Goal: Task Accomplishment & Management: Manage account settings

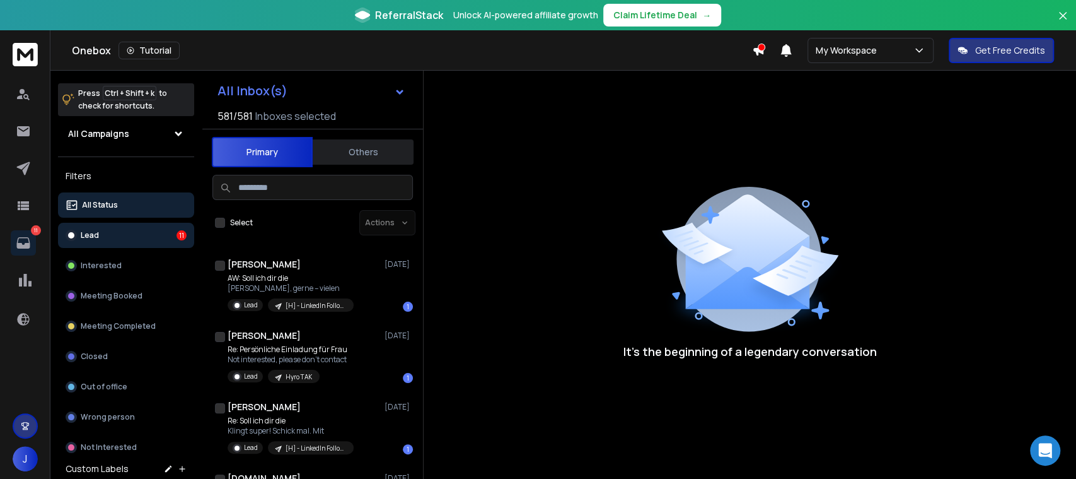
click at [143, 240] on button "Lead 11" at bounding box center [126, 235] width 136 height 25
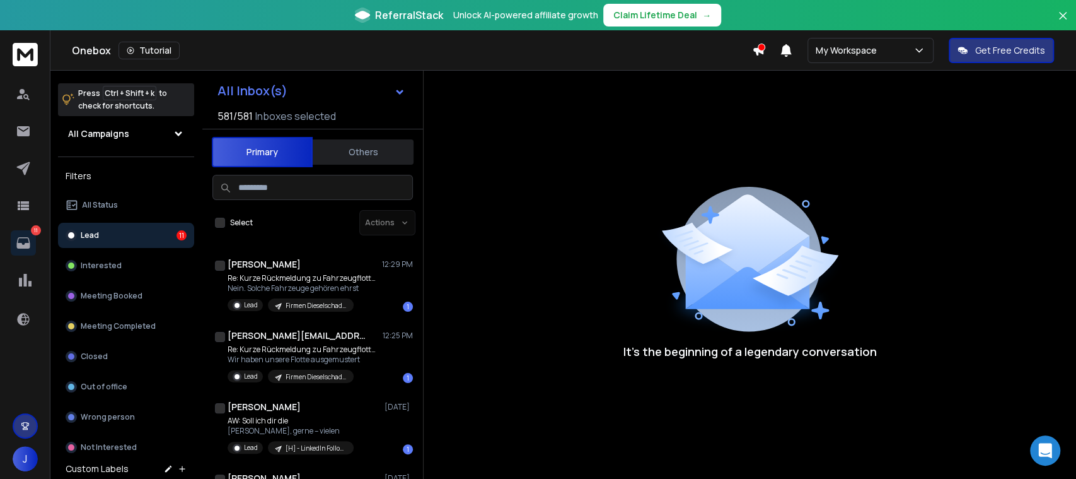
click at [139, 210] on button "All Status" at bounding box center [126, 204] width 136 height 25
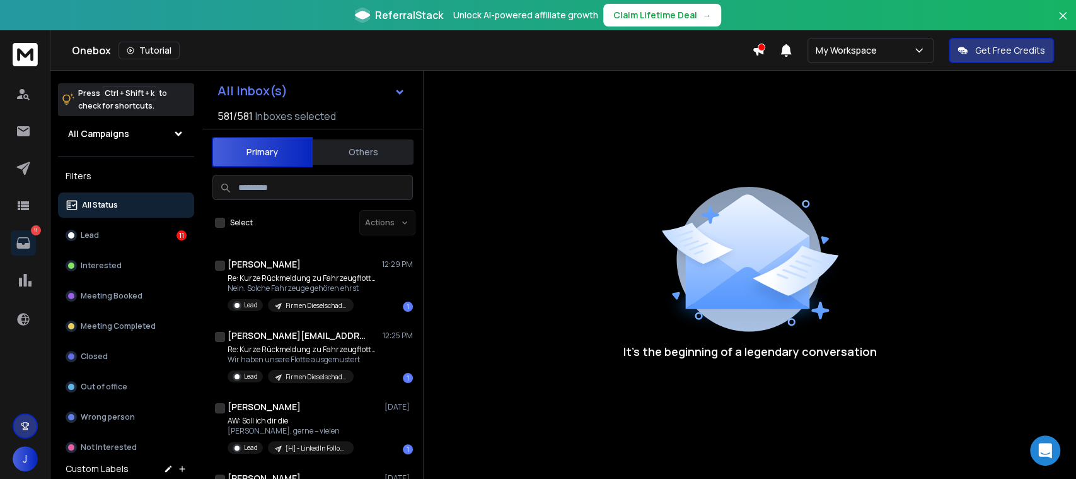
scroll to position [279, 0]
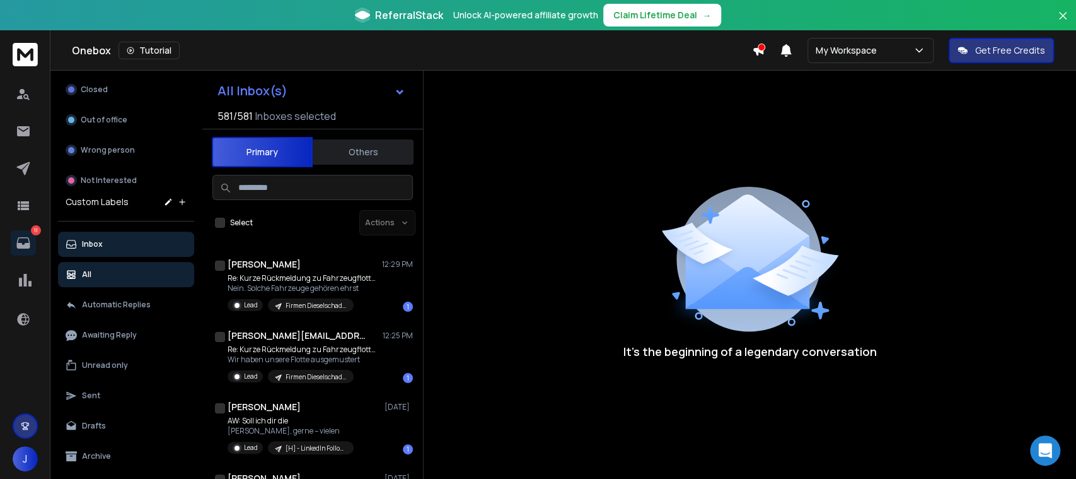
click at [148, 265] on button "All" at bounding box center [126, 274] width 136 height 25
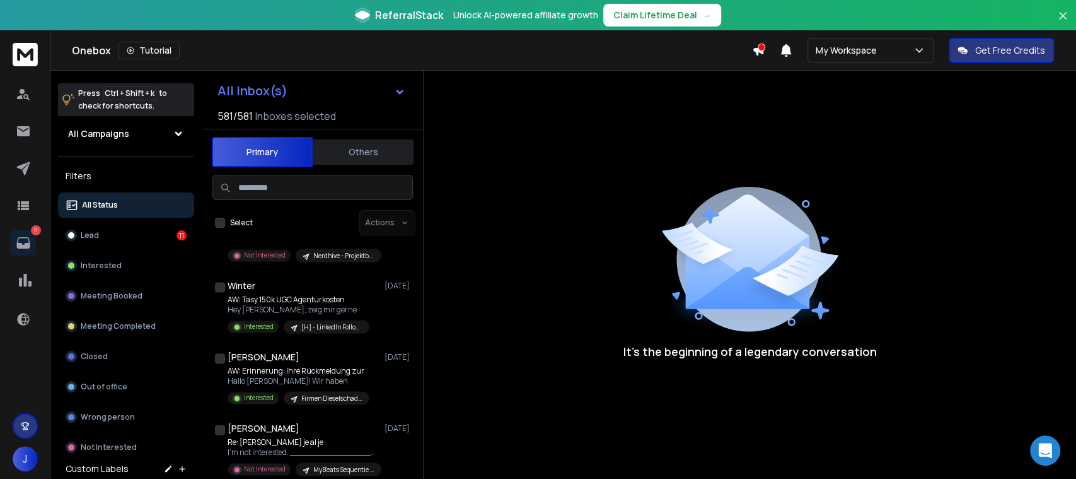
scroll to position [1093, 0]
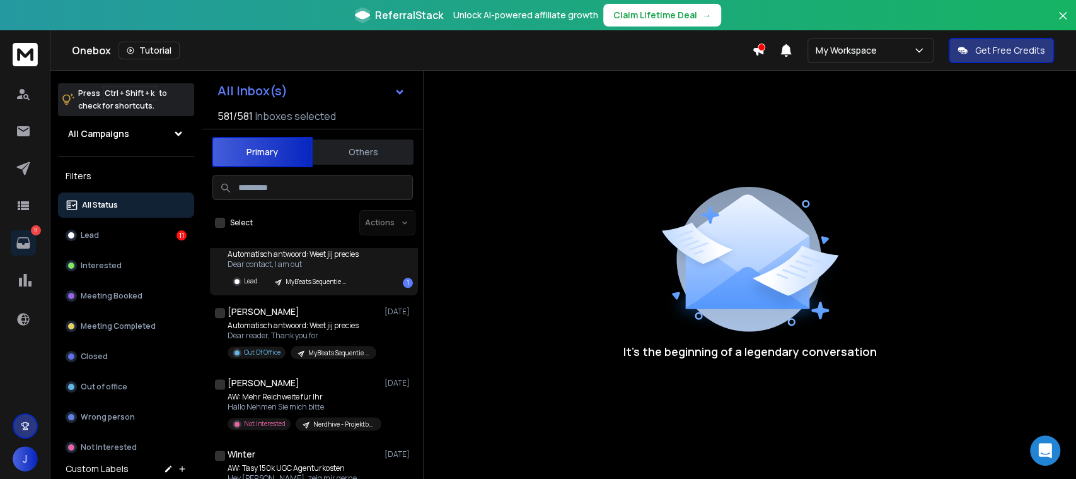
click at [378, 293] on div "Robrecht De Baets [DATE] Automatisch antwoord: Weet jij precies ﻿﻿﻿Dear contact…" at bounding box center [314, 260] width 208 height 69
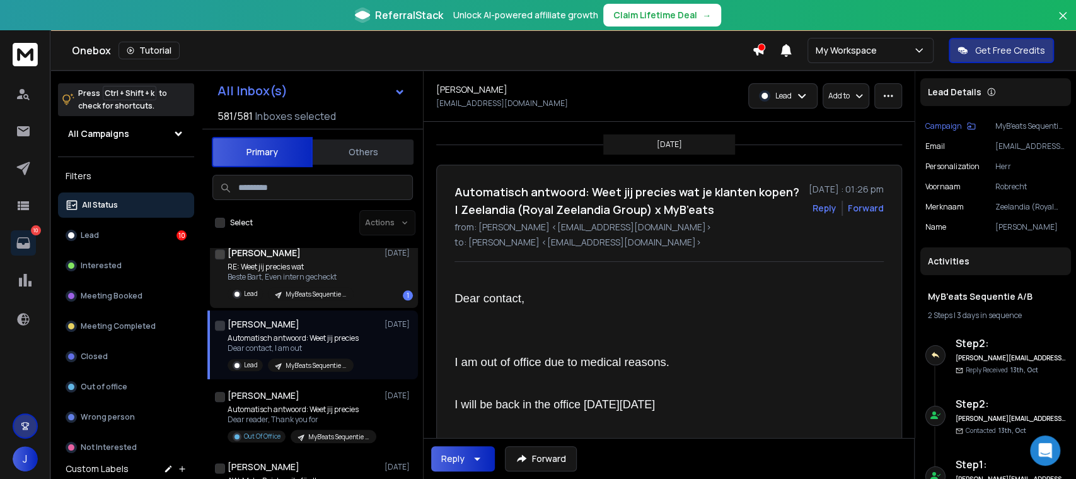
scroll to position [924, 0]
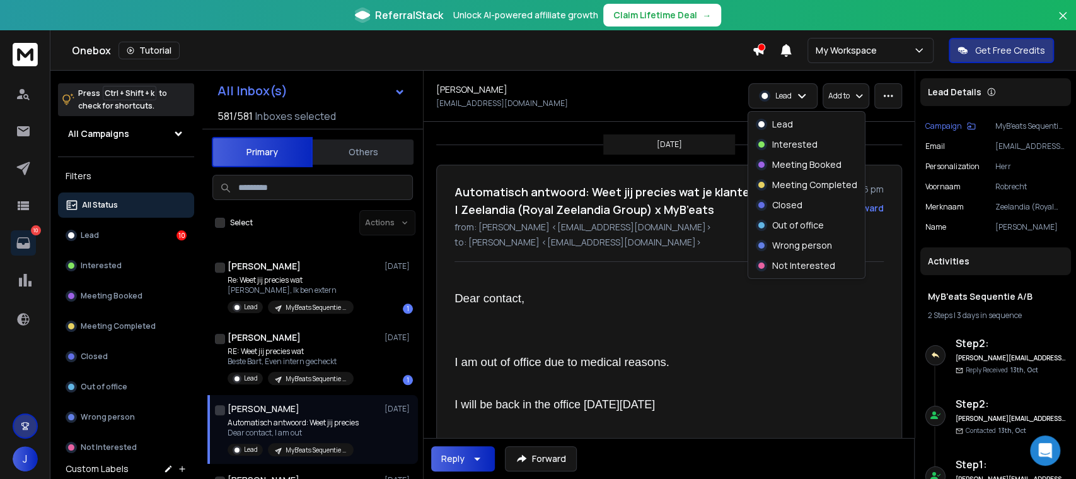
click at [791, 97] on div "Lead" at bounding box center [783, 96] width 68 height 24
click at [791, 249] on p "Wrong person" at bounding box center [802, 245] width 60 height 13
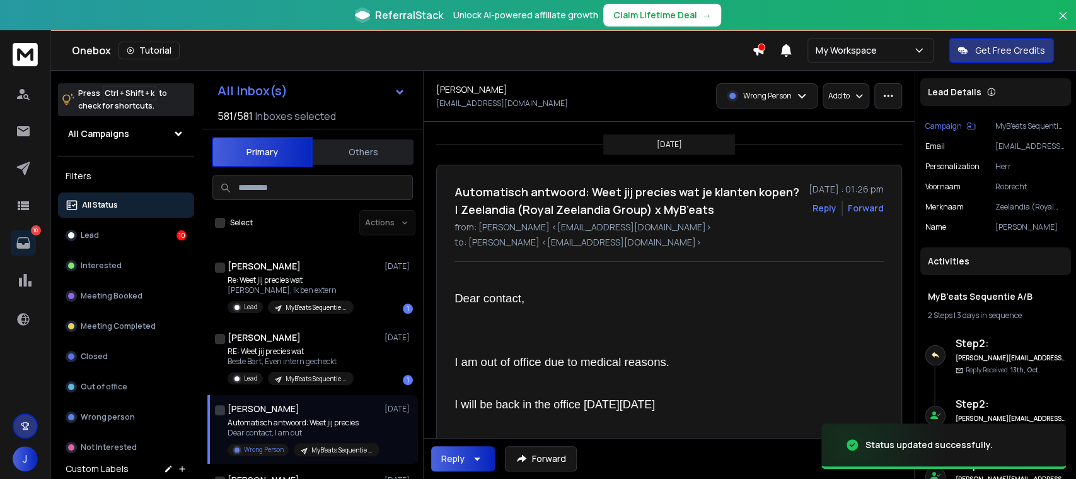
click at [779, 97] on p "Wrong Person" at bounding box center [767, 96] width 49 height 10
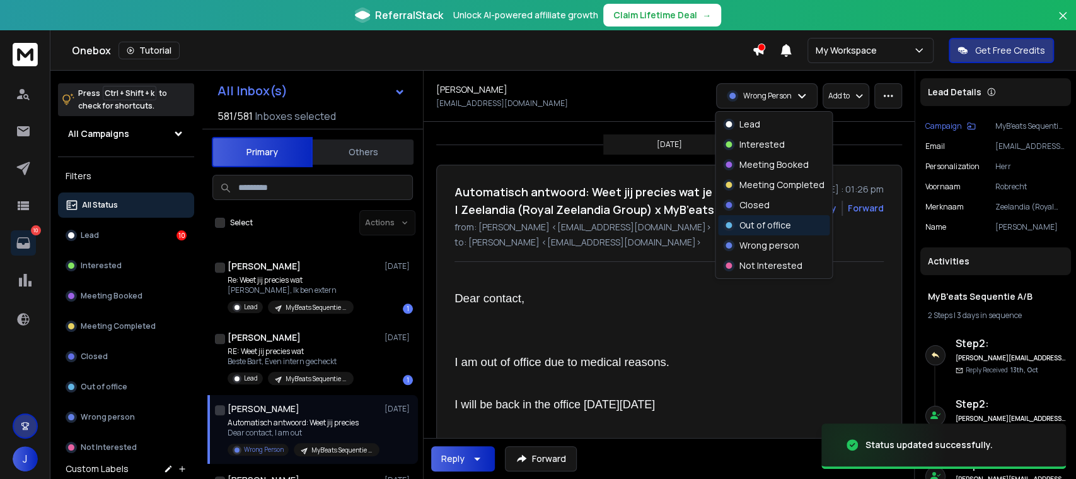
click at [772, 219] on p "Out of office" at bounding box center [766, 225] width 52 height 13
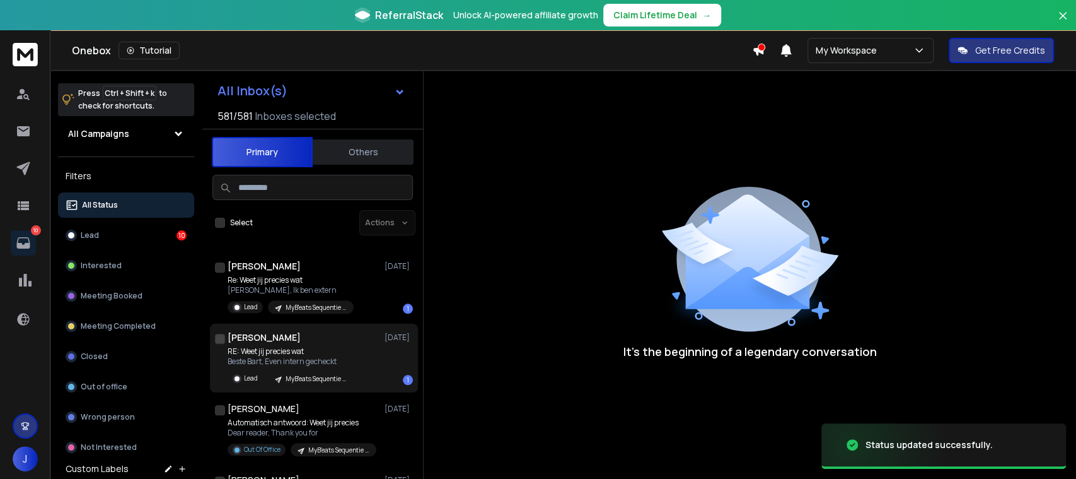
click at [373, 351] on div "RE: Weet jij precies wat Beste [PERSON_NAME], Even intern gecheckt Lead MyB'eat…" at bounding box center [320, 365] width 185 height 38
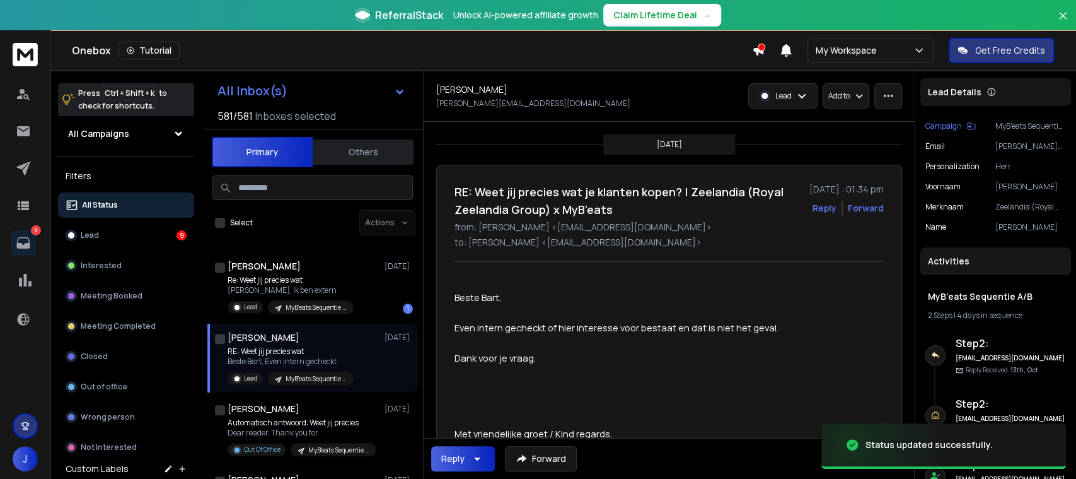
scroll to position [841, 0]
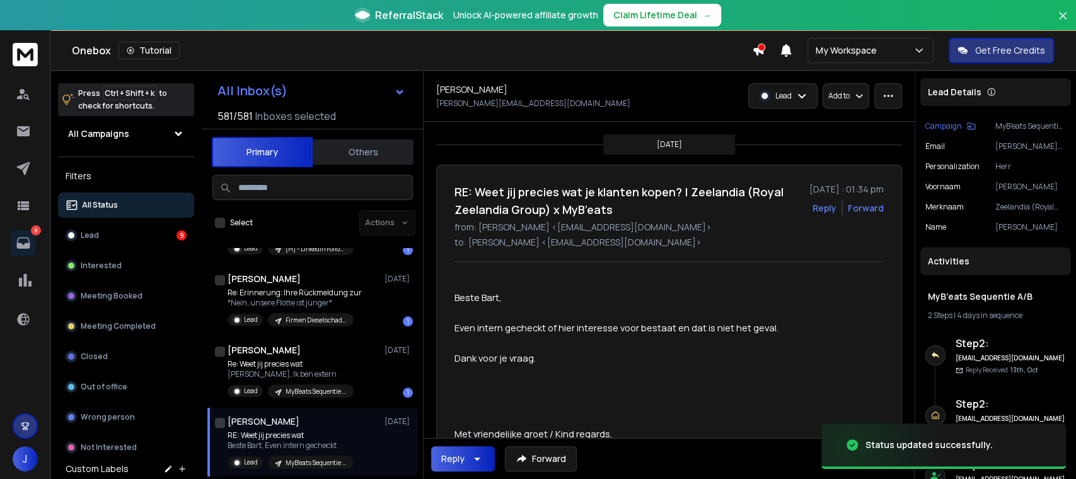
click at [533, 329] on span "Even intern gecheckt of hier interesse voor bestaat en dat is niet het geval." at bounding box center [617, 327] width 324 height 13
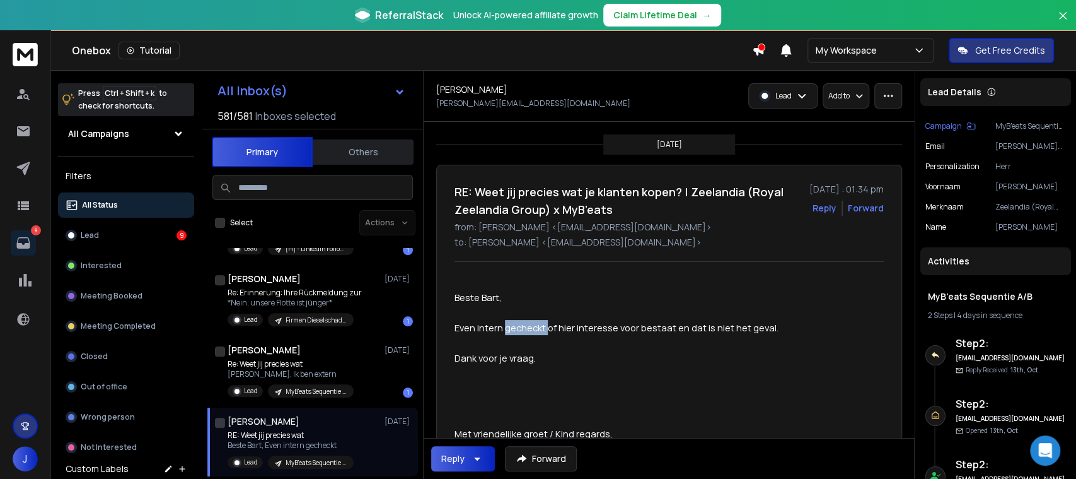
click at [504, 330] on span "Even intern gecheckt of hier interesse voor bestaat en dat is niet het geval." at bounding box center [617, 327] width 324 height 13
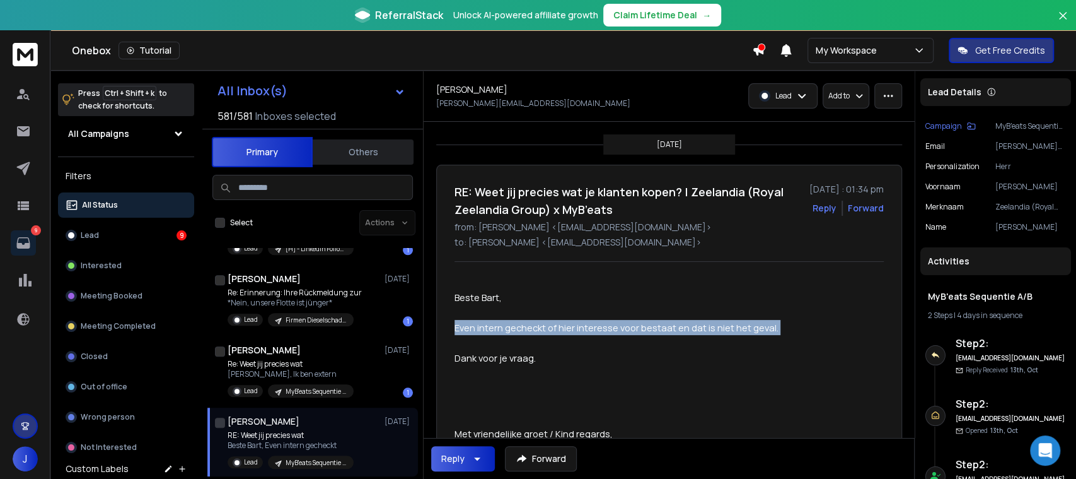
click at [504, 330] on span "Even intern gecheckt of hier interesse voor bestaat en dat is niet het geval." at bounding box center [617, 327] width 324 height 13
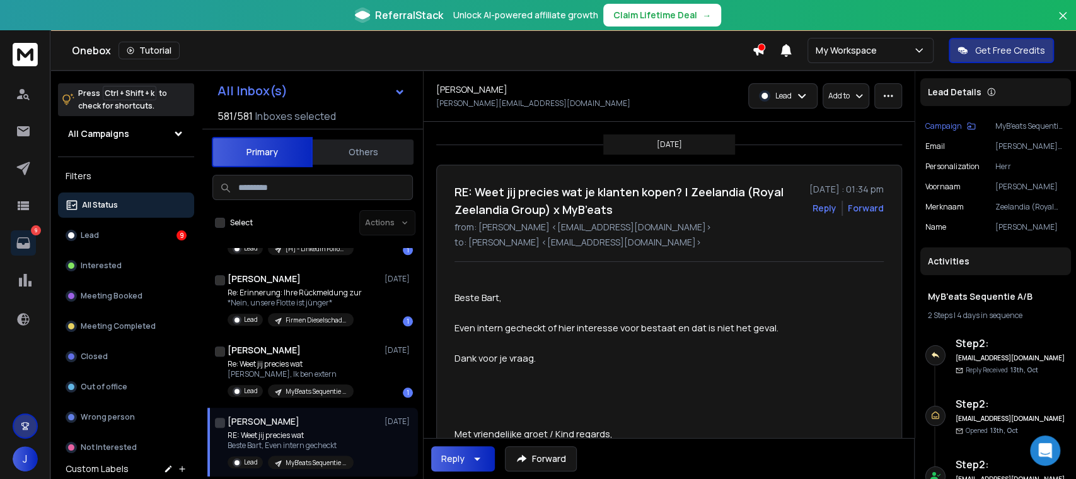
click at [564, 329] on span "Even intern gecheckt of hier interesse voor bestaat en dat is niet het geval." at bounding box center [617, 327] width 324 height 13
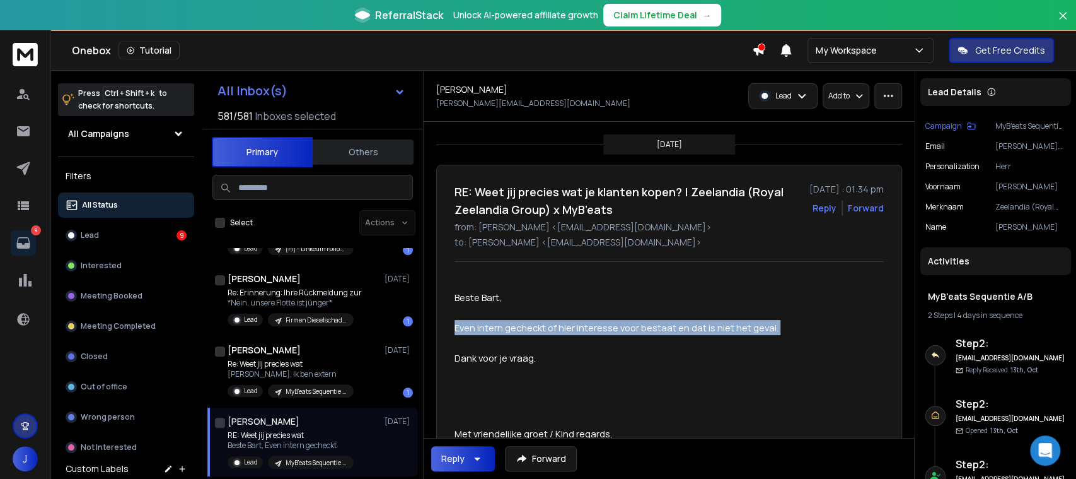
click at [564, 329] on span "Even intern gecheckt of hier interesse voor bestaat en dat is niet het geval." at bounding box center [617, 327] width 324 height 13
copy span "Even intern gecheckt of hier interesse voor bestaat en dat is niet het geval."
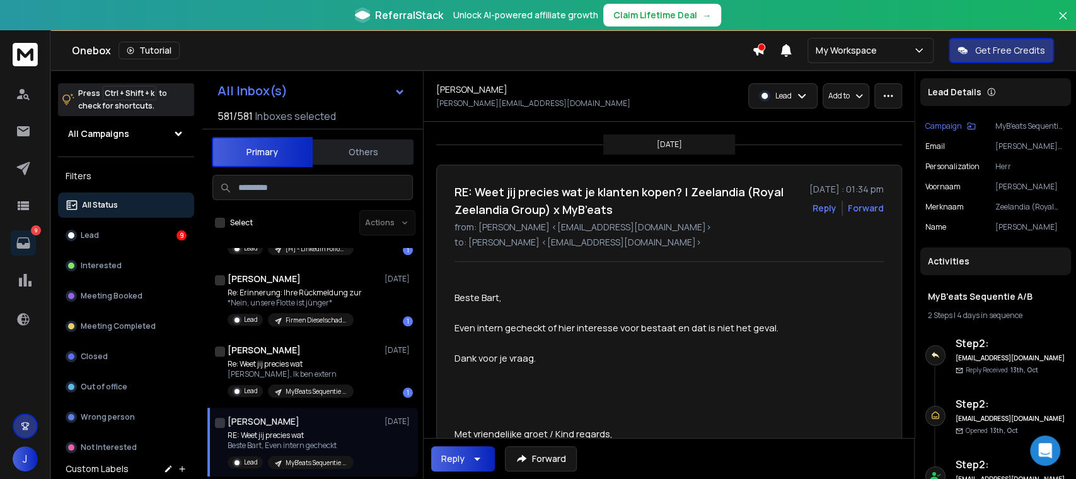
drag, startPoint x: 659, startPoint y: 310, endPoint x: 714, endPoint y: 201, distance: 122.1
click at [762, 85] on div "Lead" at bounding box center [783, 96] width 68 height 24
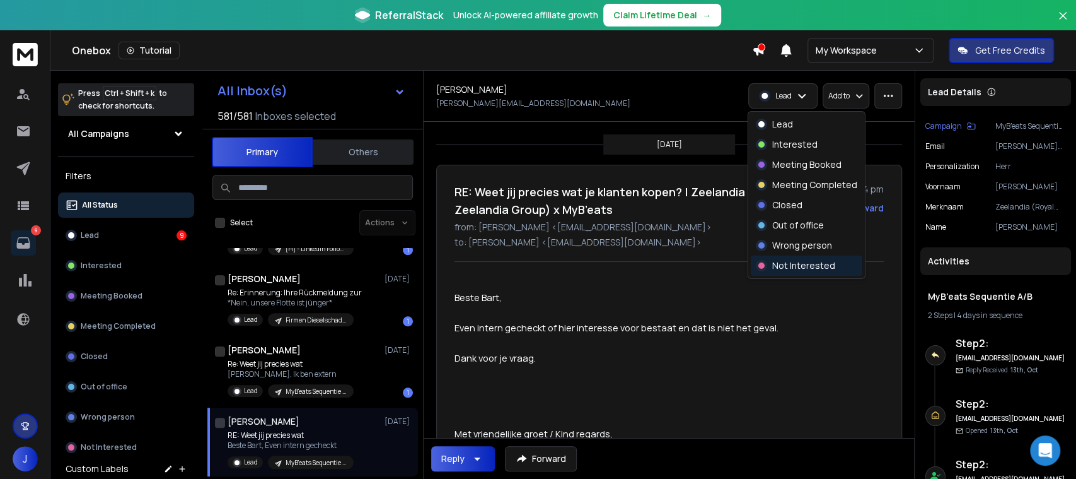
click at [782, 259] on p "Not Interested" at bounding box center [803, 265] width 63 height 13
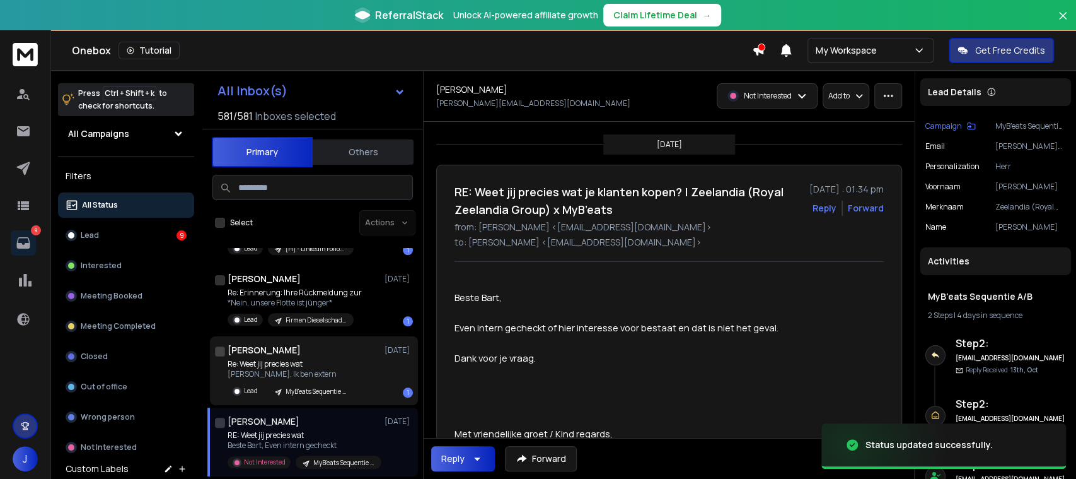
click at [369, 376] on div "Re: Weet jij precies wat [PERSON_NAME], Ik ben extern Lead MyB'eats Sequentie A…" at bounding box center [320, 378] width 185 height 38
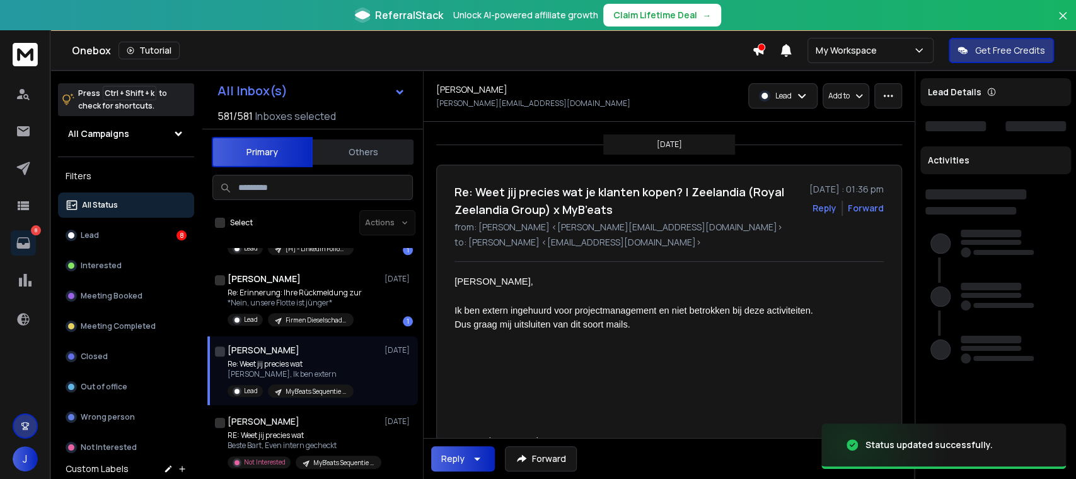
scroll to position [757, 0]
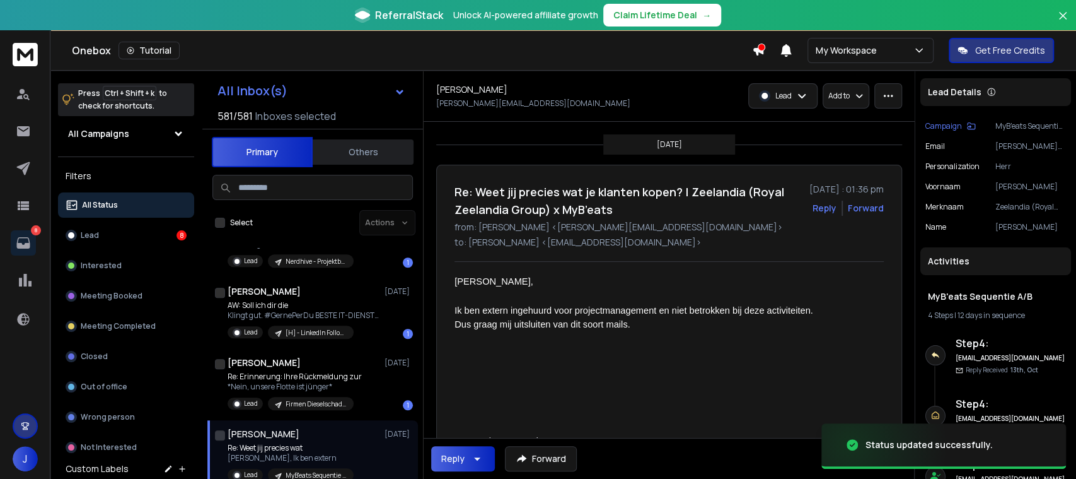
click at [528, 331] on div "Ik ben extern ingehuurd voor projectmanagement en niet betrokken bij deze activ…" at bounding box center [639, 317] width 368 height 28
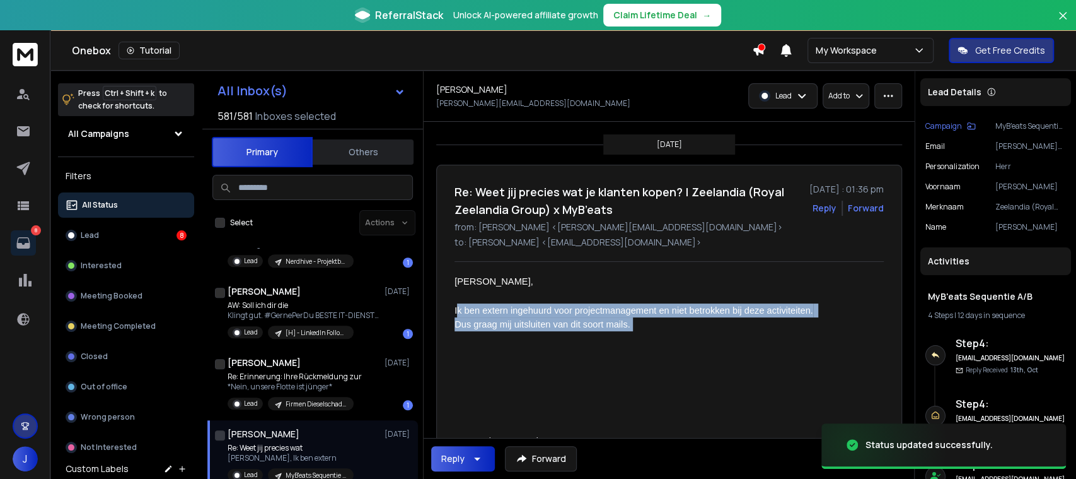
click at [528, 331] on div "Ik ben extern ingehuurd voor projectmanagement en niet betrokken bij deze activ…" at bounding box center [639, 317] width 368 height 28
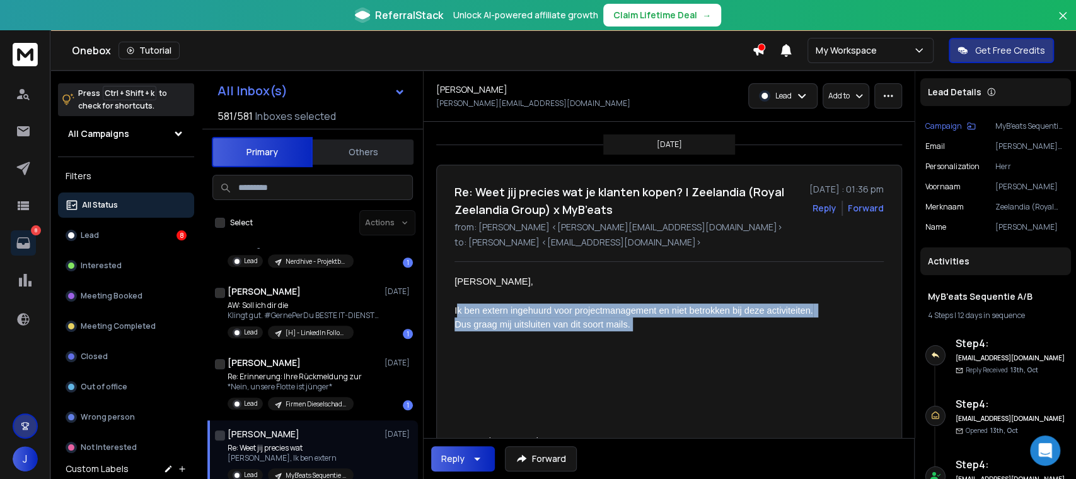
copy div "Ik ben extern ingehuurd voor projectmanagement en niet betrokken bij deze activ…"
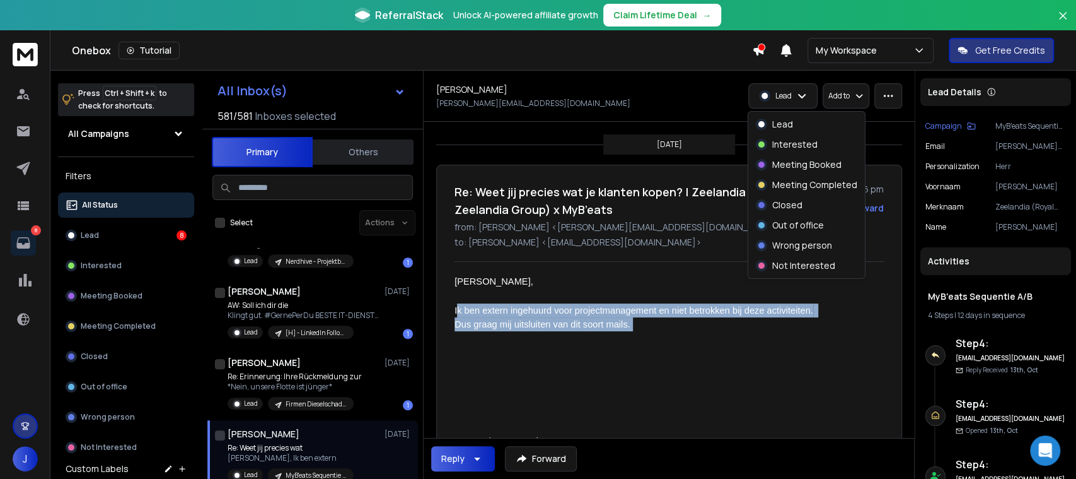
click at [761, 100] on div at bounding box center [764, 95] width 11 height 11
click at [829, 263] on p "Not Interested" at bounding box center [803, 265] width 63 height 13
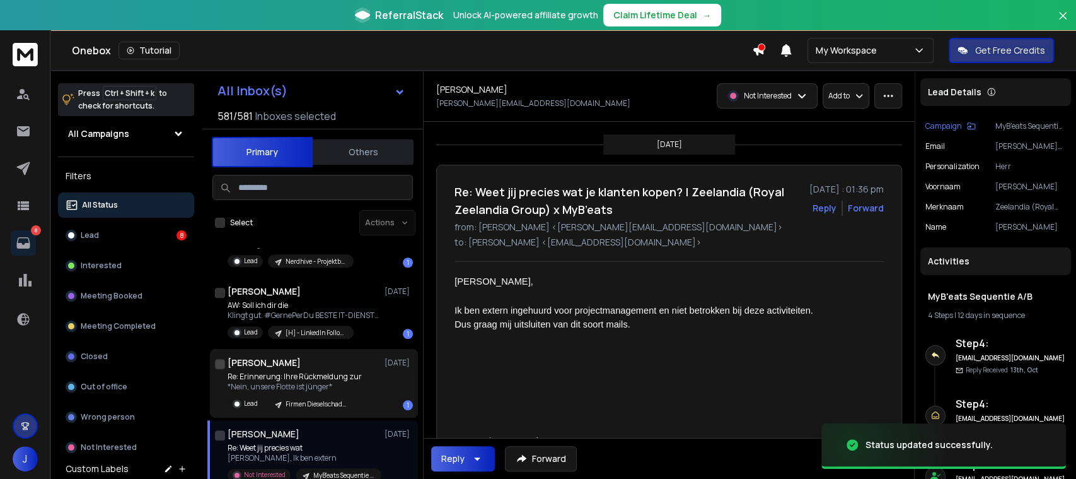
click at [396, 382] on div "Re: Erinnerung: Ihre Rückmeldung zur *Nein, unsere Flotte ist jünger* Lead Firm…" at bounding box center [320, 390] width 185 height 38
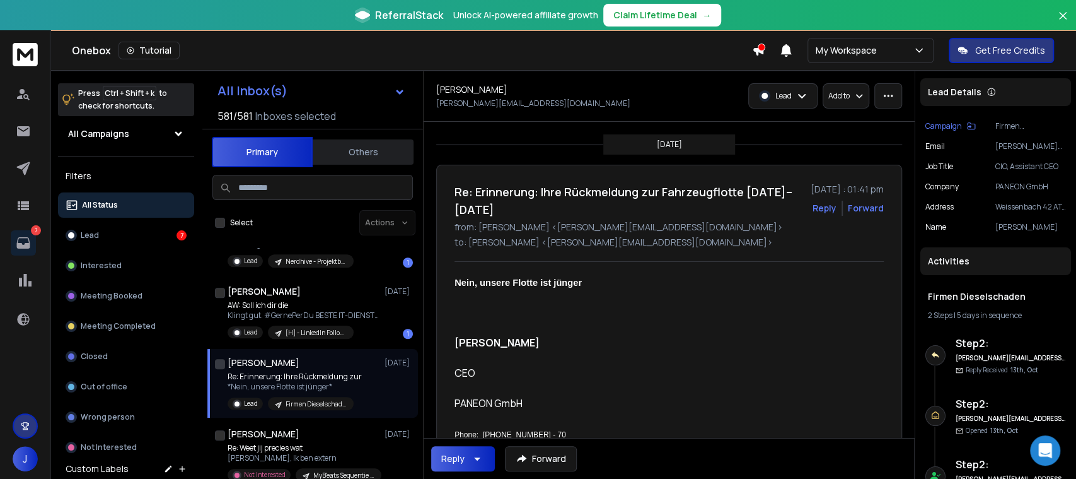
click at [769, 93] on div "Lead" at bounding box center [783, 96] width 68 height 24
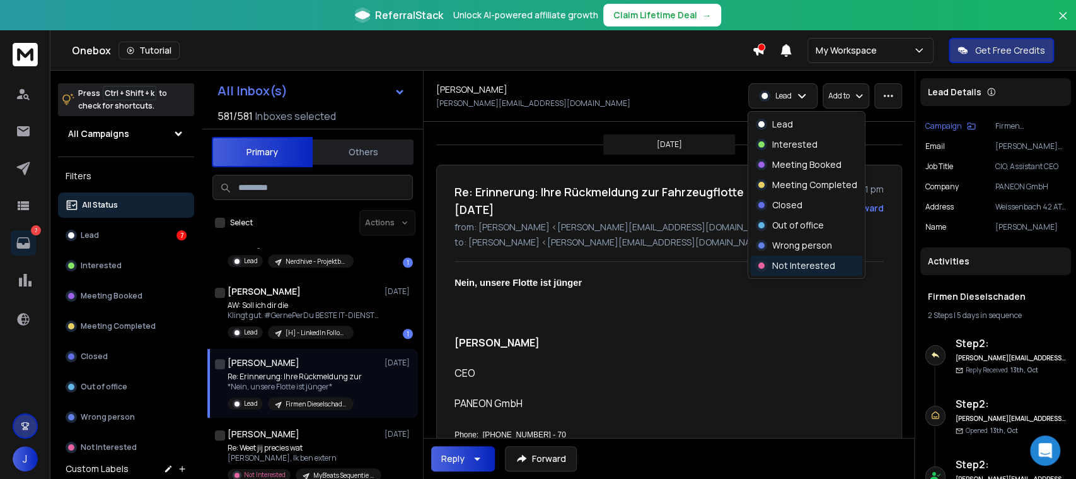
click at [806, 263] on p "Not Interested" at bounding box center [803, 265] width 63 height 13
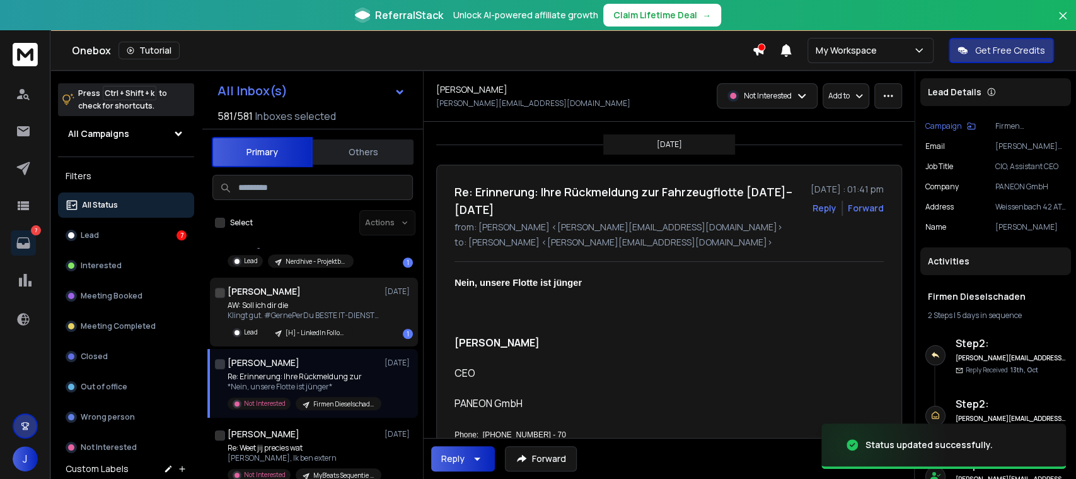
click at [363, 312] on p "Klingt gut. #GernePerDu BESTE IT-DIENSTLEISTER" at bounding box center [303, 315] width 151 height 10
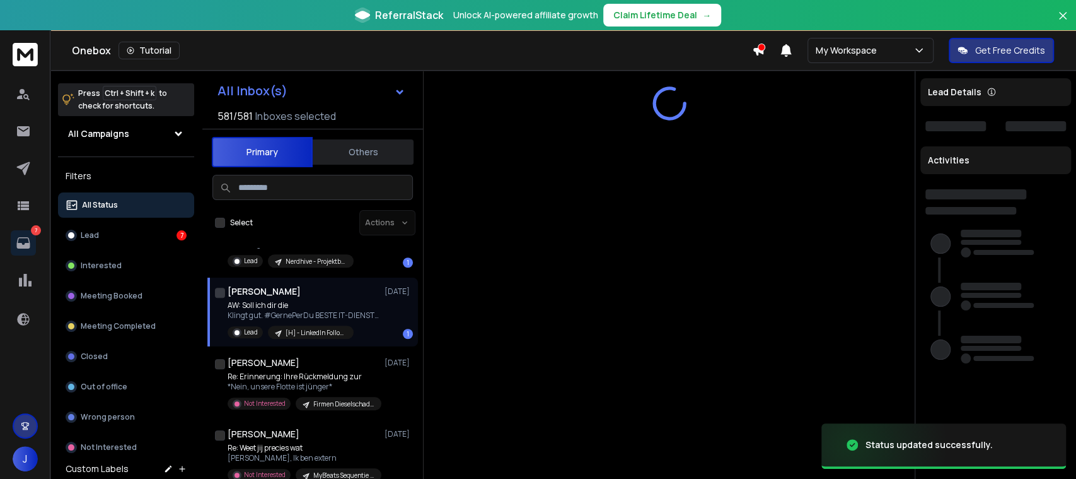
scroll to position [672, 0]
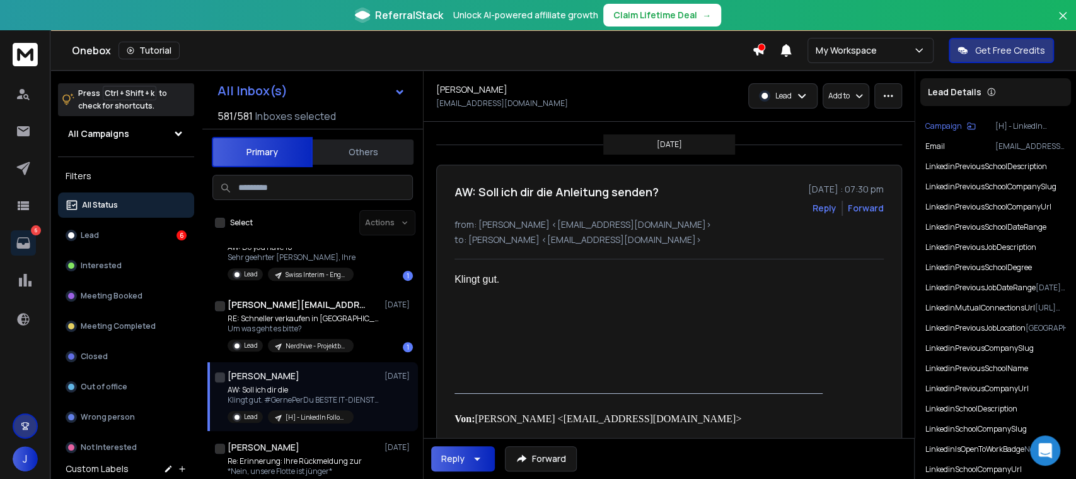
click at [468, 287] on div "Klingt gut." at bounding box center [639, 279] width 368 height 15
copy div "Klingt gut."
click at [778, 93] on p "Lead" at bounding box center [784, 96] width 16 height 10
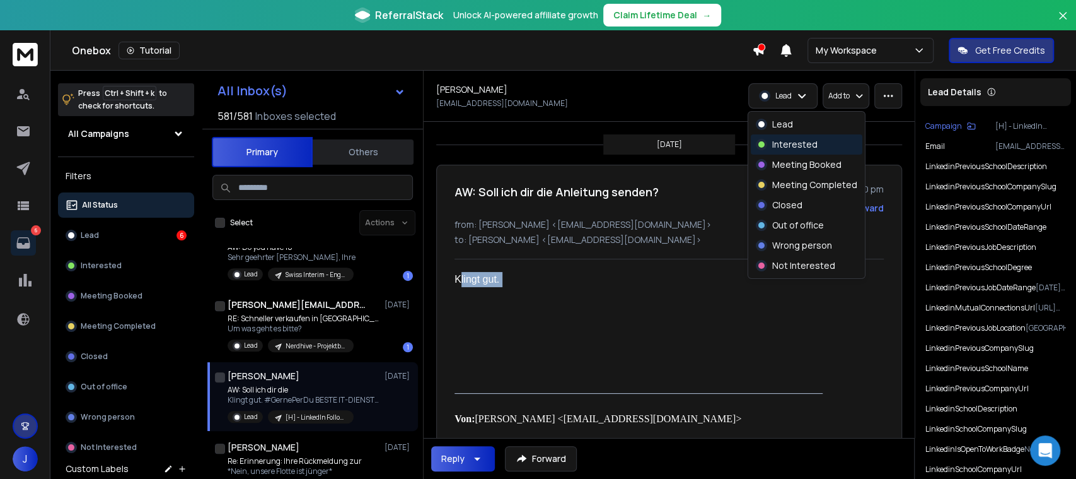
click at [777, 149] on p "Interested" at bounding box center [794, 144] width 45 height 13
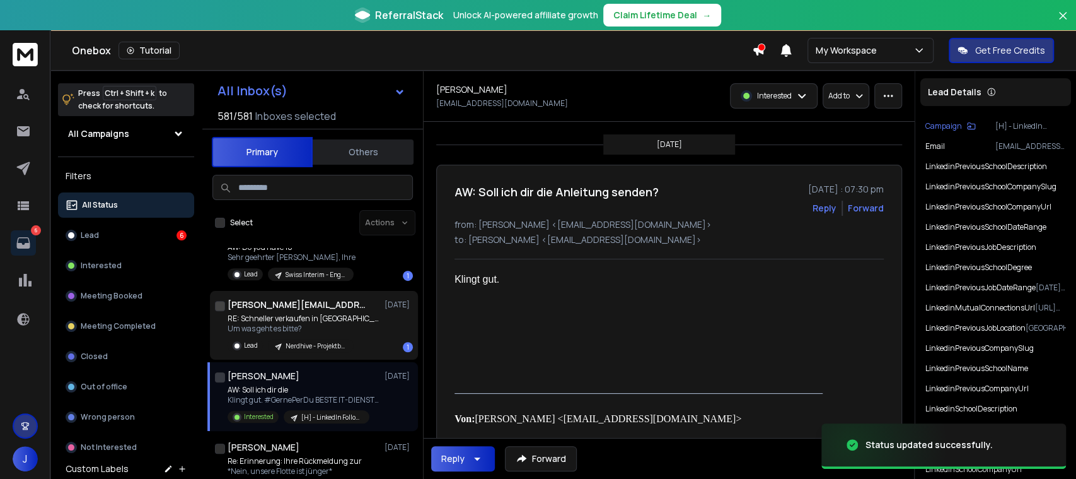
click at [385, 307] on p "[DATE]" at bounding box center [399, 305] width 28 height 10
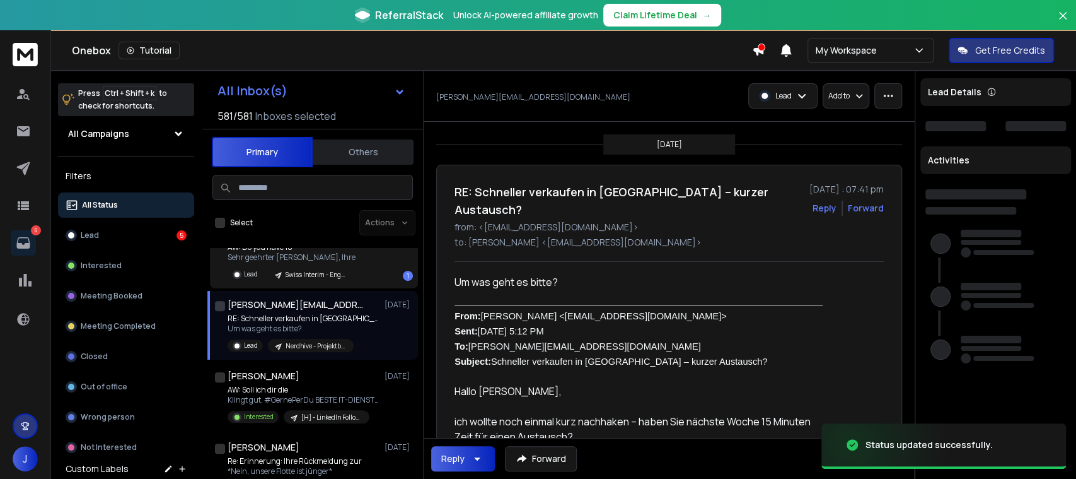
scroll to position [588, 0]
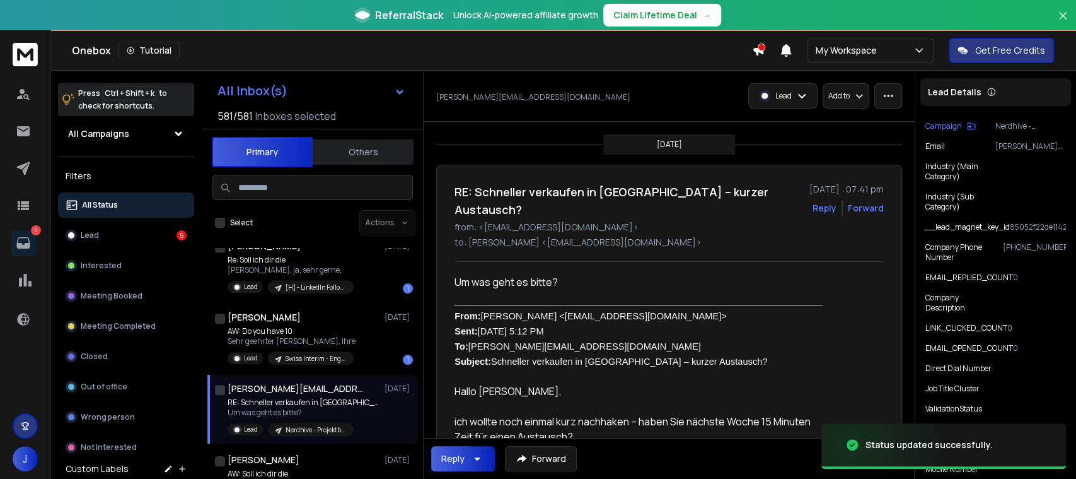
click at [467, 278] on span "Um was geht es bitte?" at bounding box center [506, 282] width 103 height 14
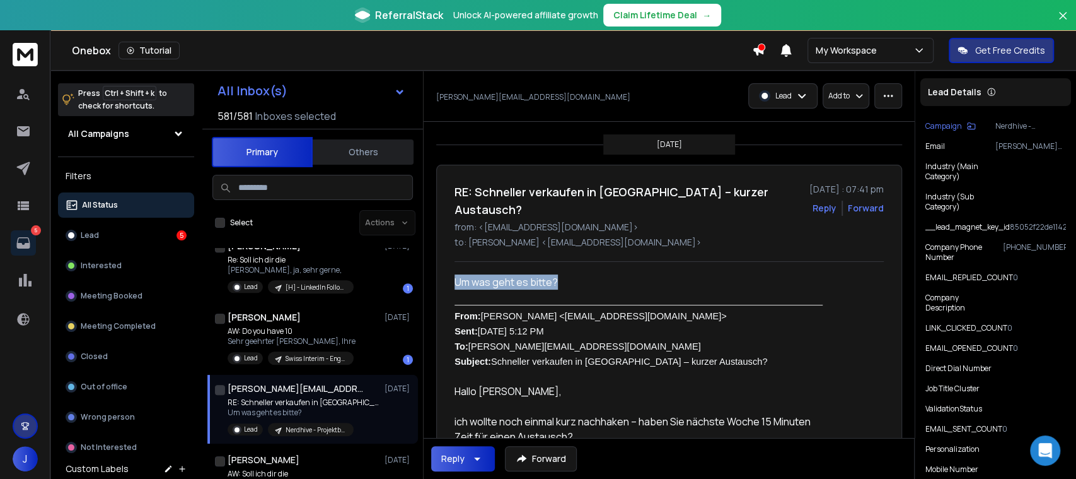
copy span "Um was geht es bitte?"
click at [767, 95] on div at bounding box center [764, 95] width 11 height 11
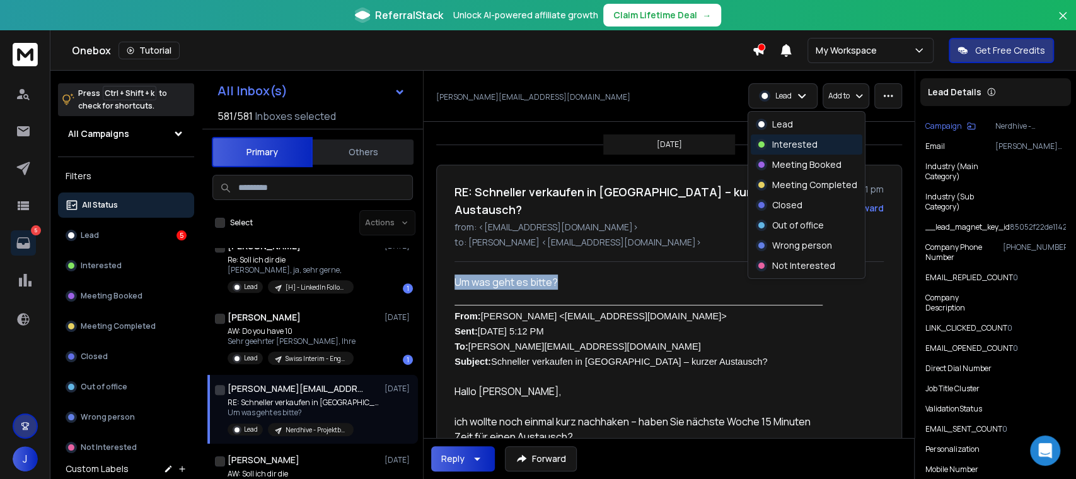
click at [786, 143] on p "Interested" at bounding box center [794, 144] width 45 height 13
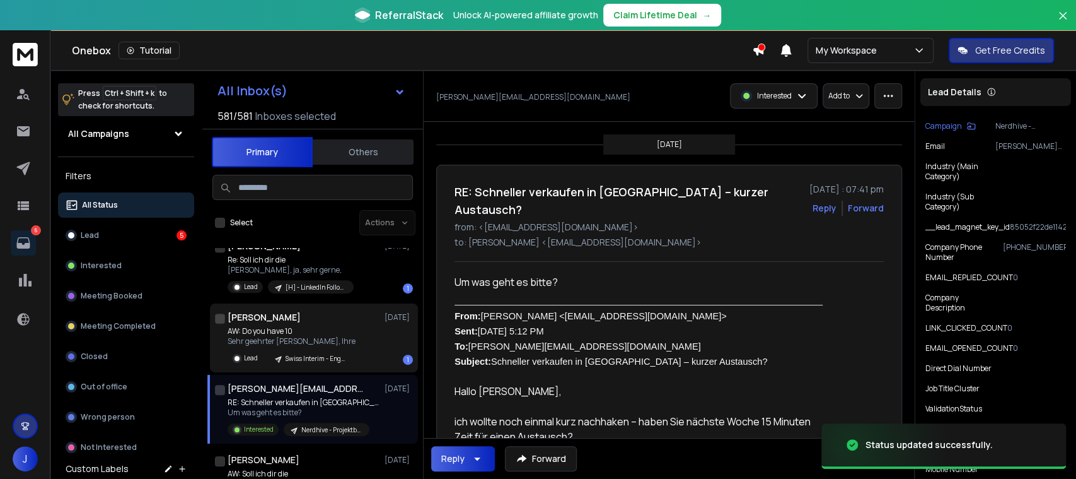
click at [389, 328] on div "AW: Do you have 10 Sehr geehrter [PERSON_NAME], Ihre Lead Swiss Interim - Engli…" at bounding box center [320, 345] width 185 height 38
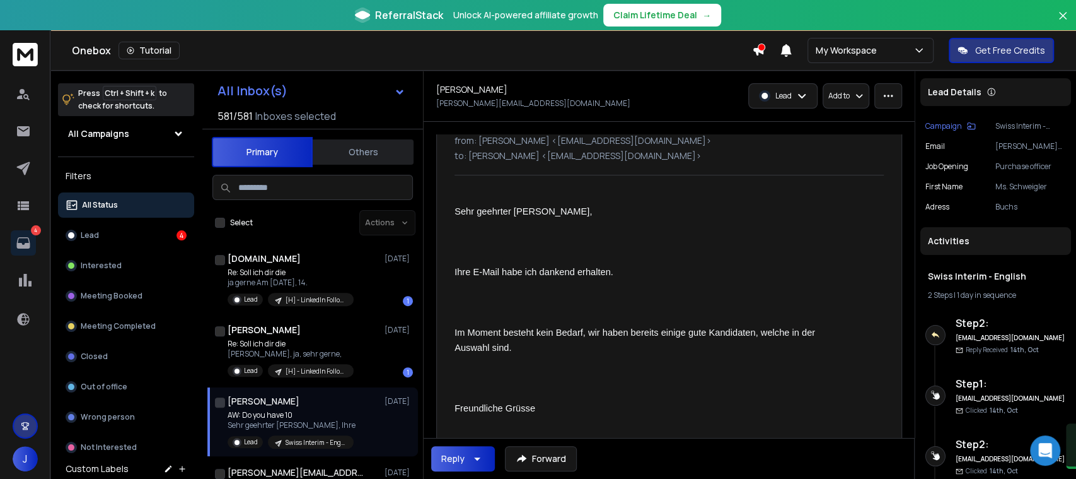
scroll to position [168, 0]
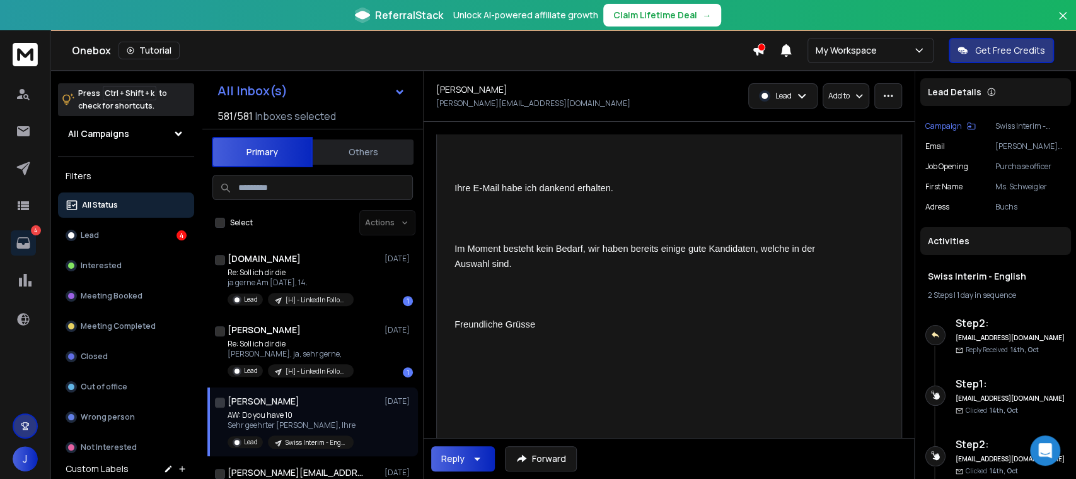
click at [467, 255] on p "Im Moment besteht kein Bedarf, wir haben bereits einige gute Kandidaten, welche…" at bounding box center [639, 255] width 368 height 30
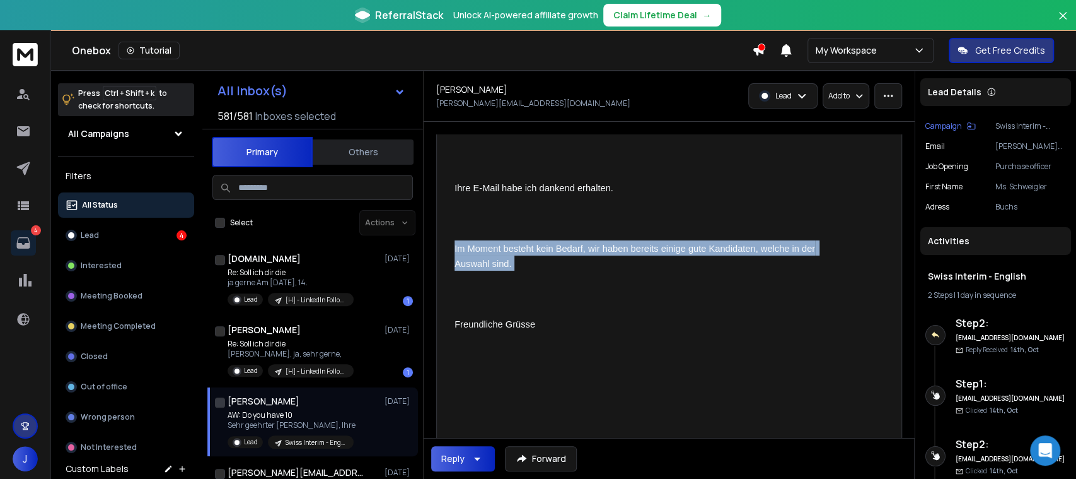
click at [467, 255] on p "Im Moment besteht kein Bedarf, wir haben bereits einige gute Kandidaten, welche…" at bounding box center [639, 255] width 368 height 30
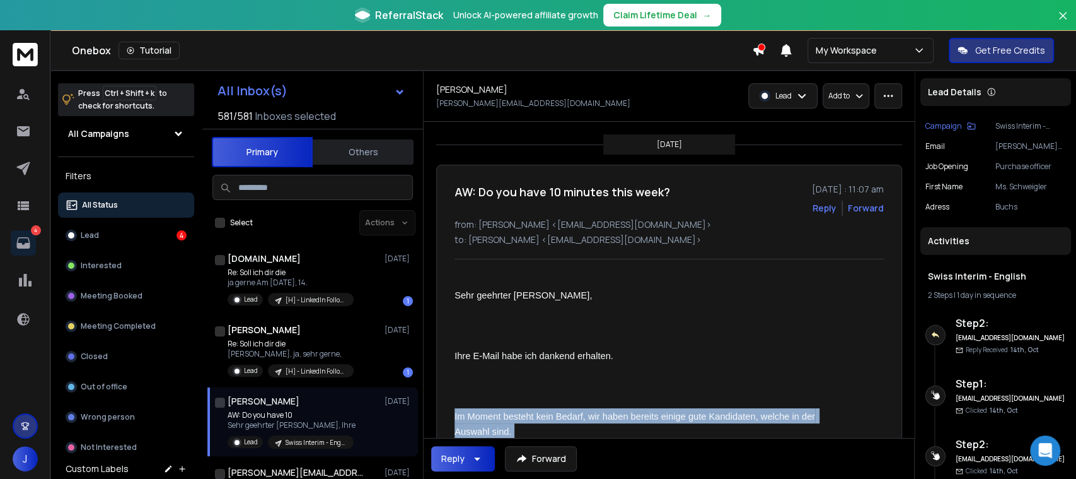
click at [776, 96] on p "Lead" at bounding box center [784, 96] width 16 height 10
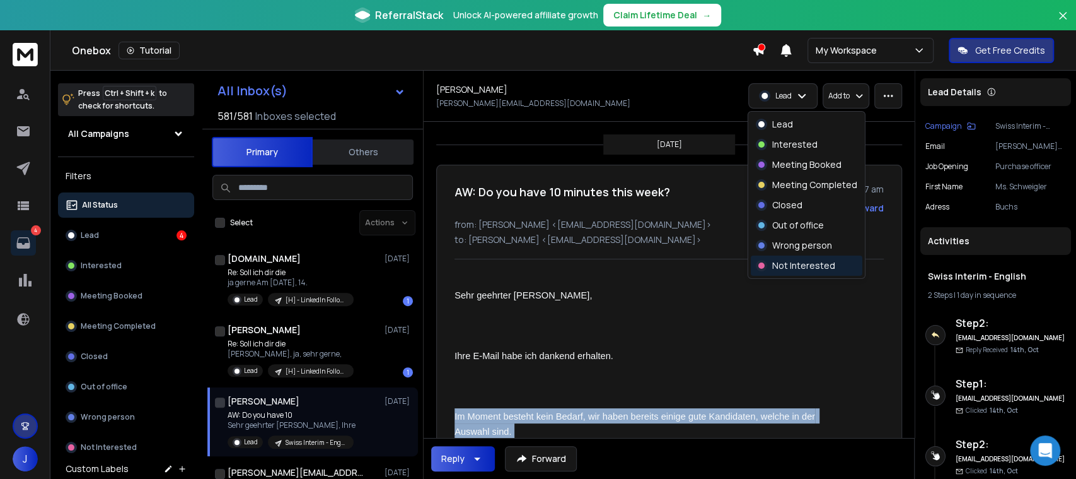
click at [820, 266] on p "Not Interested" at bounding box center [803, 265] width 63 height 13
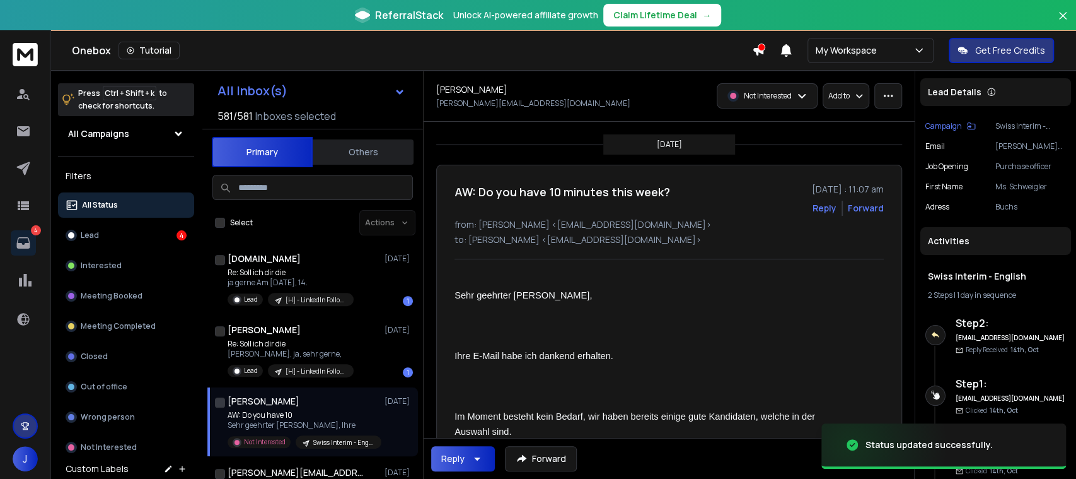
click at [861, 204] on div "Forward" at bounding box center [866, 208] width 36 height 13
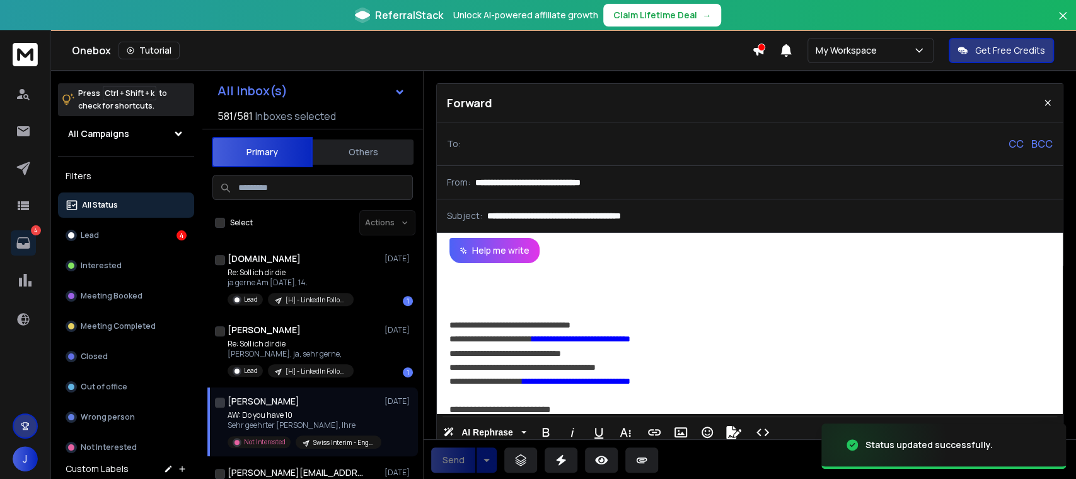
click at [484, 149] on input at bounding box center [510, 143] width 88 height 23
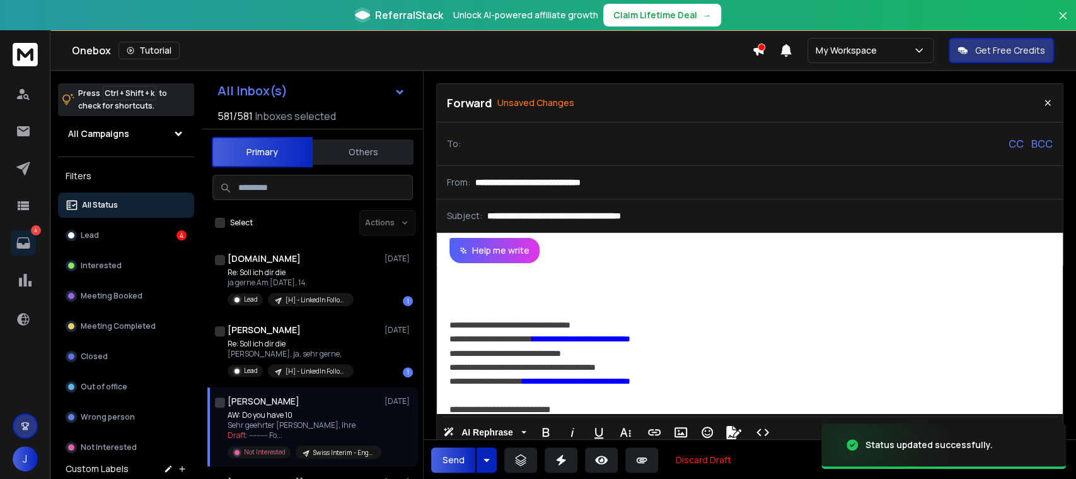
type input "**********"
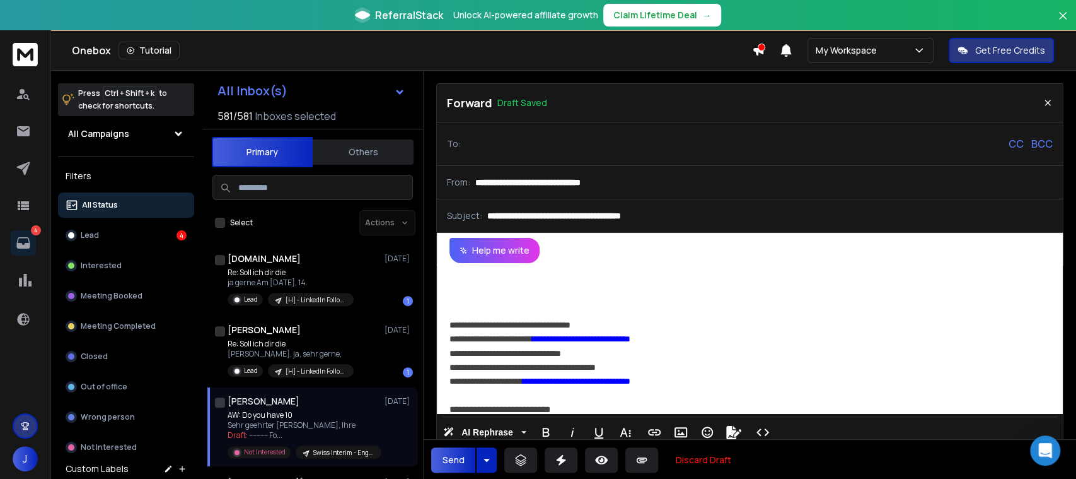
click at [457, 455] on button "Send" at bounding box center [453, 459] width 44 height 25
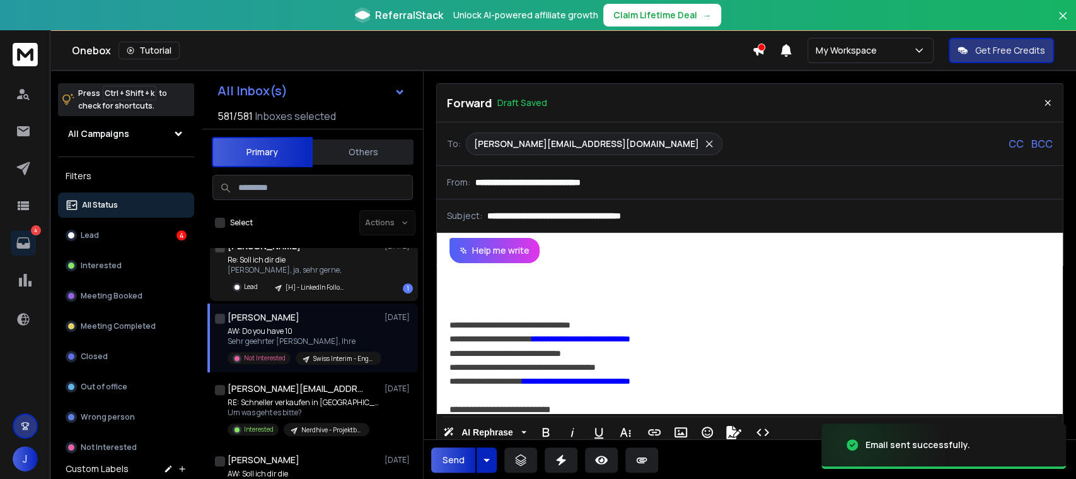
scroll to position [504, 0]
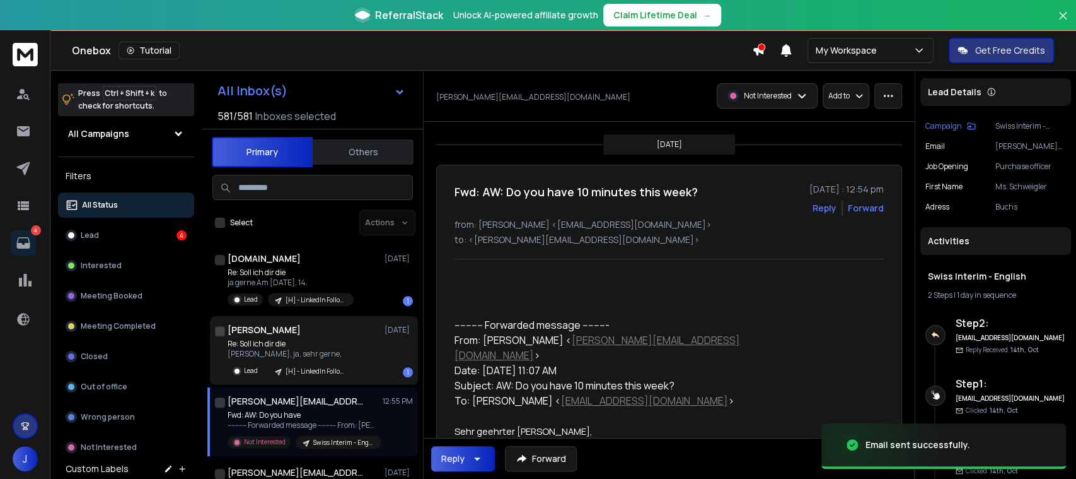
click at [373, 361] on div "Re: Soll ich dir die [PERSON_NAME], ja, sehr gerne, Lead [H] - LinkedIn FollowU…" at bounding box center [320, 358] width 185 height 38
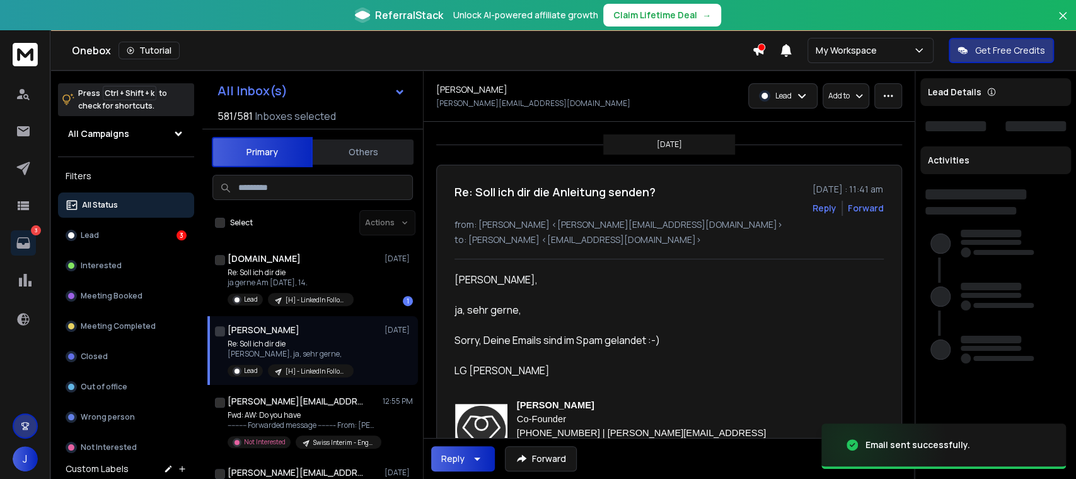
scroll to position [420, 0]
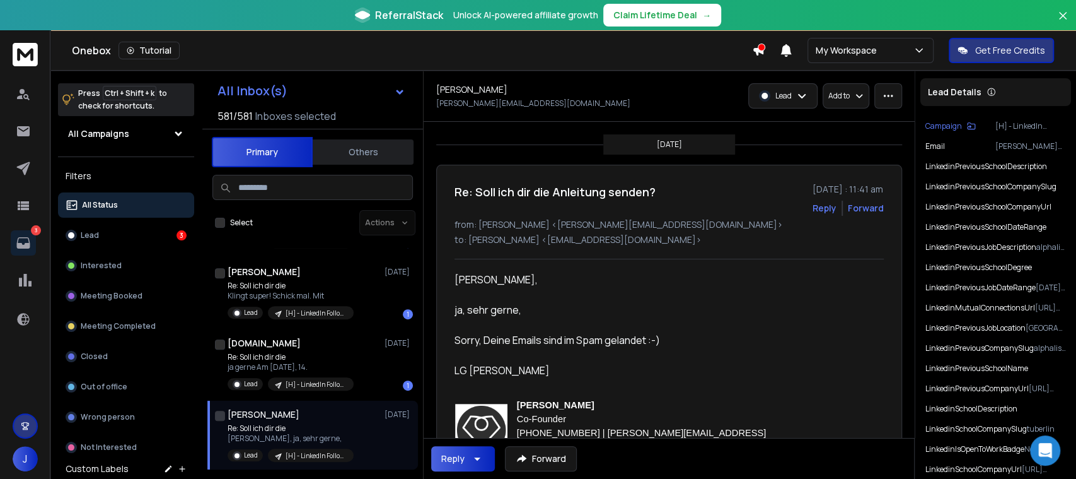
click at [476, 311] on div "[PERSON_NAME], ja, sehr gerne, Sorry, Deine Emails sind im Spam gelandet :-) LG…" at bounding box center [639, 332] width 368 height 121
click at [787, 98] on p "Lead" at bounding box center [784, 96] width 16 height 10
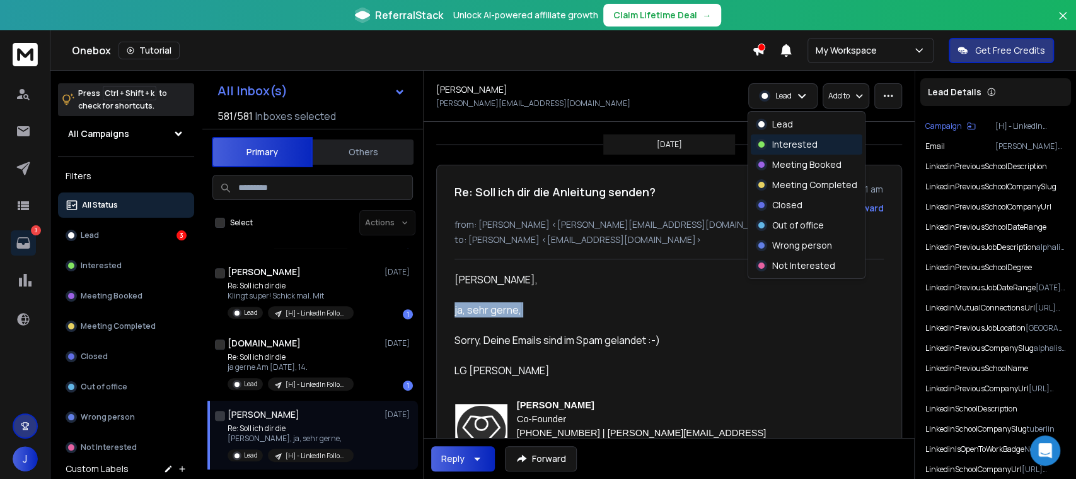
click at [776, 136] on div "Interested" at bounding box center [807, 144] width 112 height 20
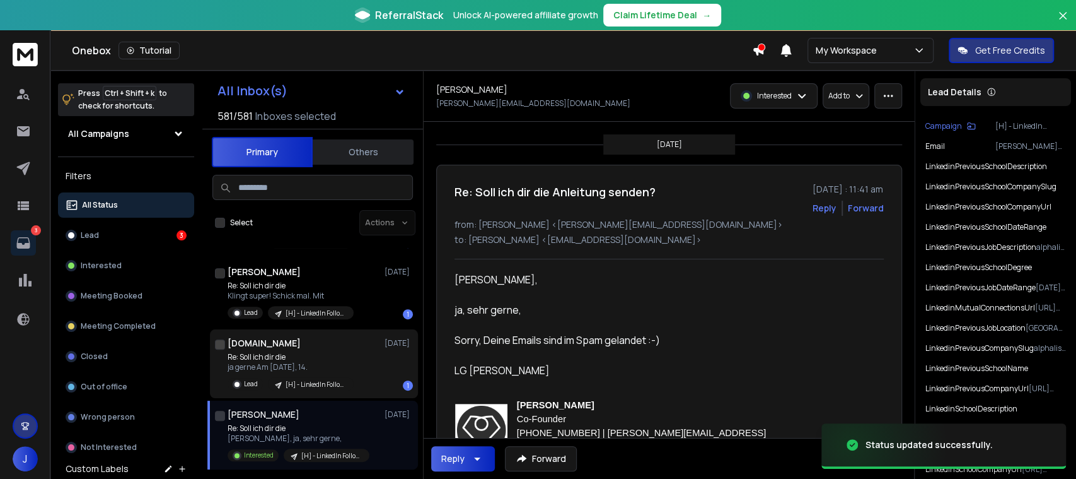
click at [349, 373] on div "Re: Soll ich dir die ja gerne Am [DATE], 14. Lead [H] - LinkedIn FollowUp V1" at bounding box center [291, 371] width 126 height 38
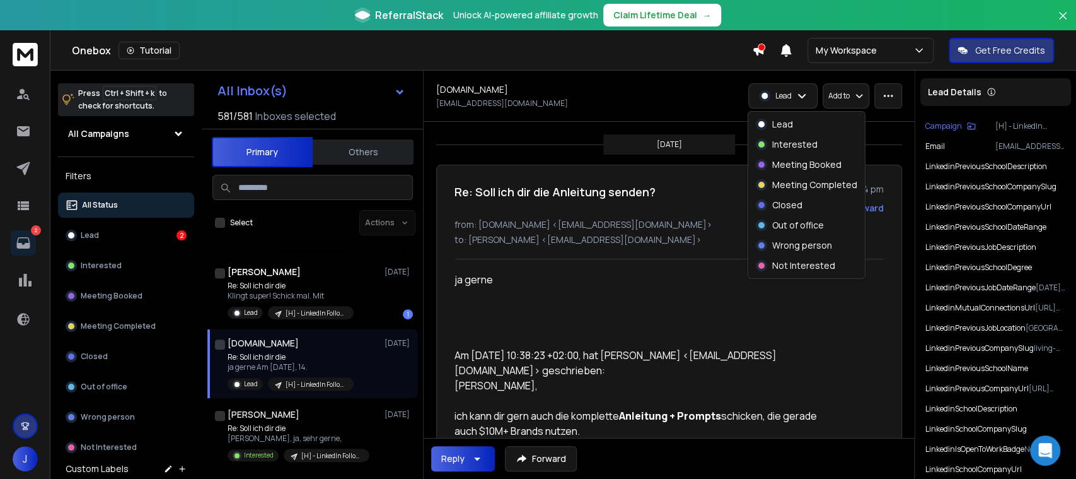
click at [758, 102] on div "Lead" at bounding box center [783, 96] width 68 height 24
click at [767, 146] on div "Interested" at bounding box center [787, 144] width 62 height 13
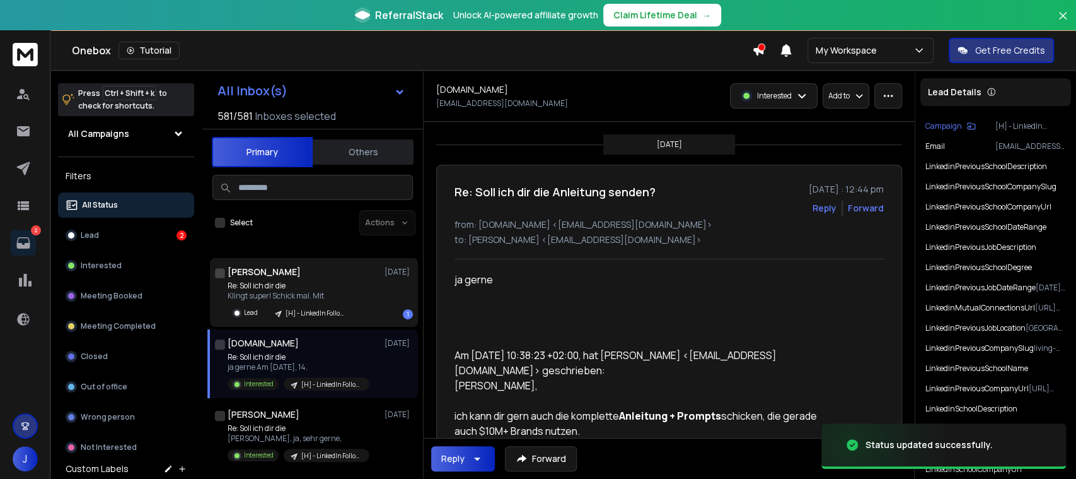
click at [385, 314] on div "Re: Soll ich dir die Klingt super! Schick mal. Mit Lead [H] - LinkedIn FollowUp…" at bounding box center [320, 300] width 185 height 38
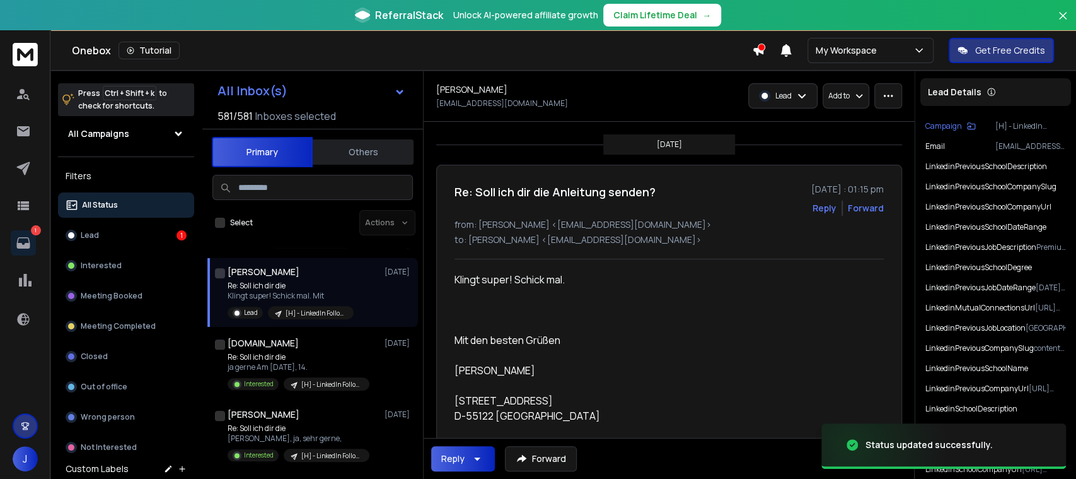
scroll to position [252, 0]
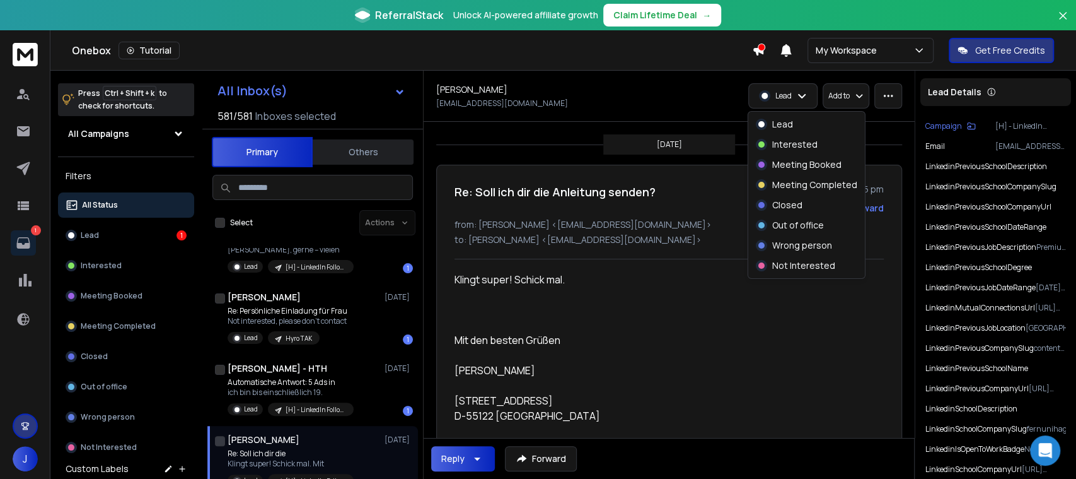
click at [767, 98] on div at bounding box center [764, 95] width 11 height 11
click at [762, 147] on span at bounding box center [761, 144] width 11 height 11
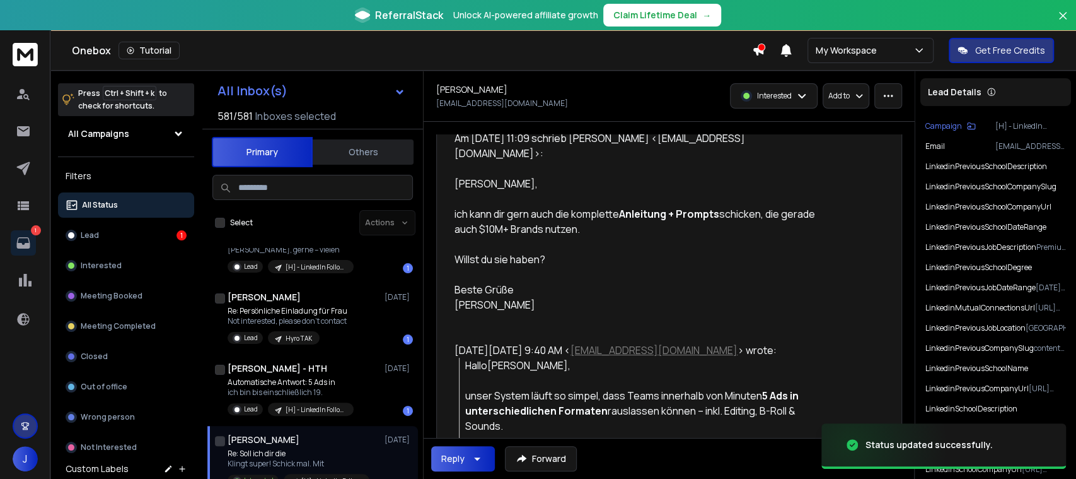
scroll to position [420, 0]
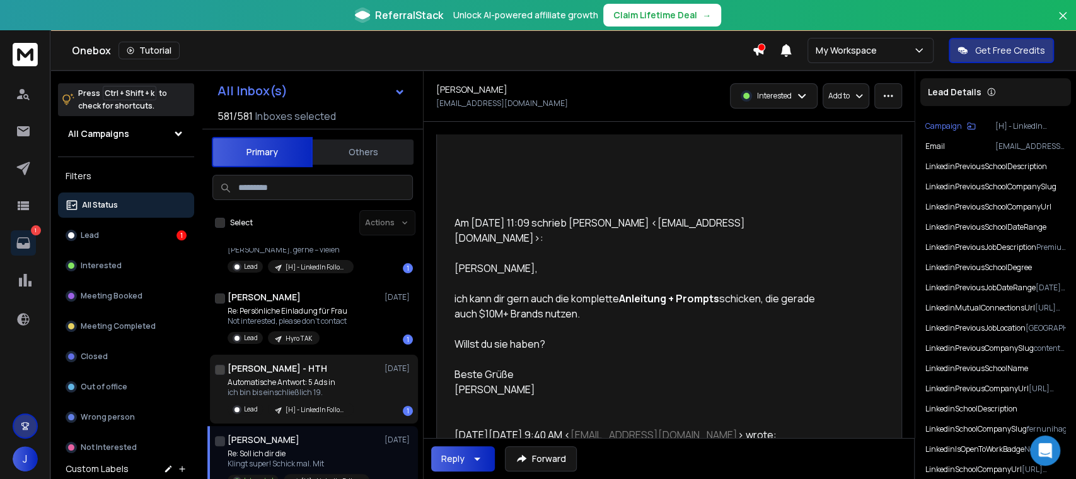
click at [371, 381] on div "Automatische Antwort: 5 Ads in ich bin bis einschließlich 19. Lead [H] - Linked…" at bounding box center [320, 396] width 185 height 38
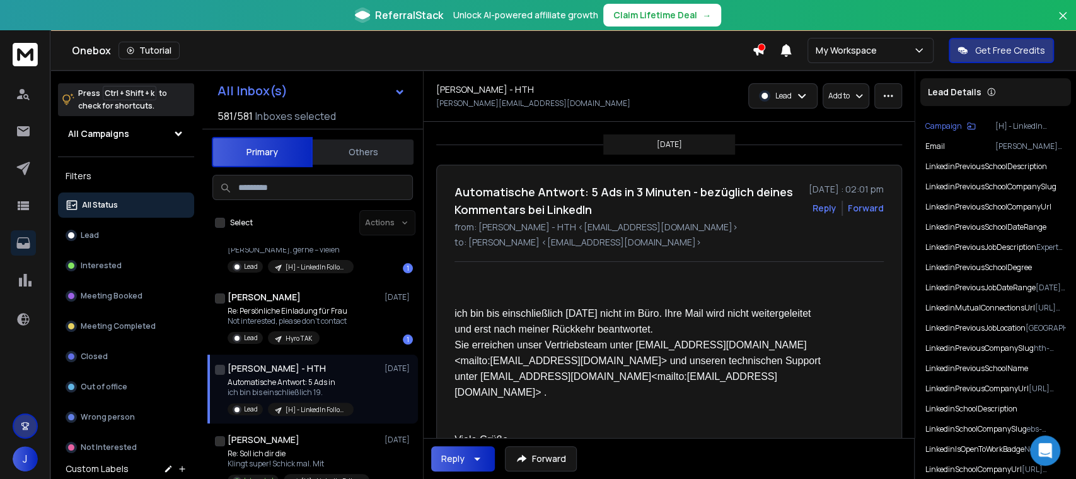
scroll to position [84, 0]
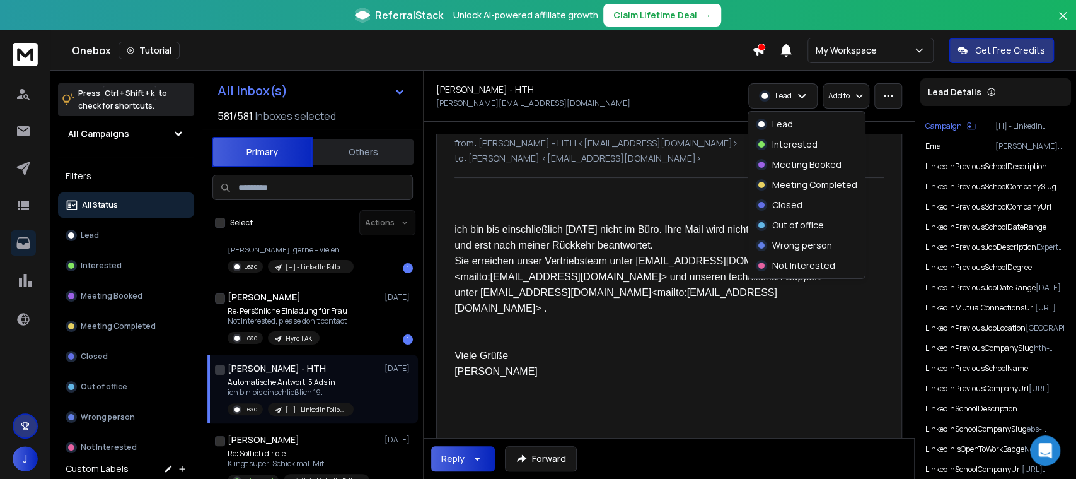
click at [782, 98] on p "Lead" at bounding box center [784, 96] width 16 height 10
click at [787, 224] on p "Out of office" at bounding box center [798, 225] width 52 height 13
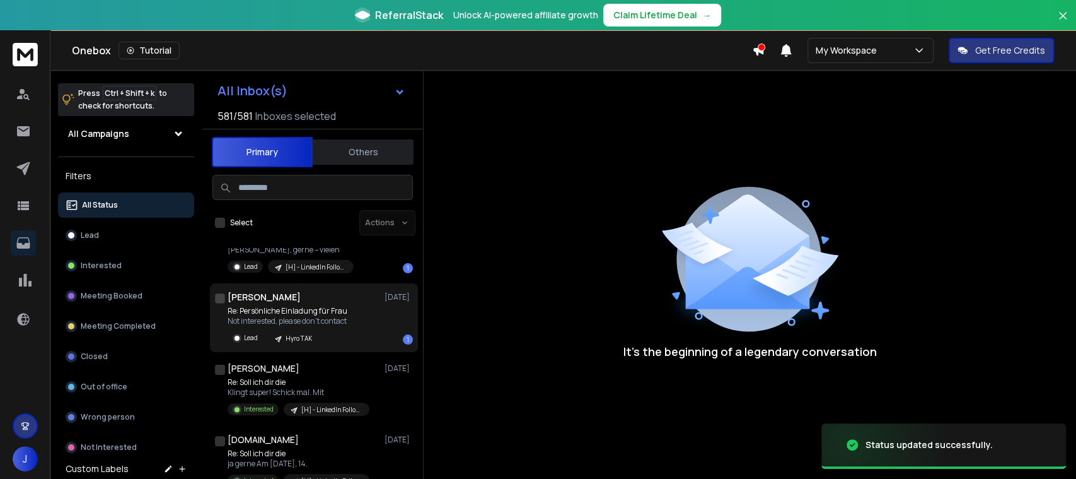
scroll to position [0, 0]
click at [373, 322] on div "Re: Persönliche Einladung für Frau Not interested, please don't contact Lead Hy…" at bounding box center [320, 325] width 185 height 38
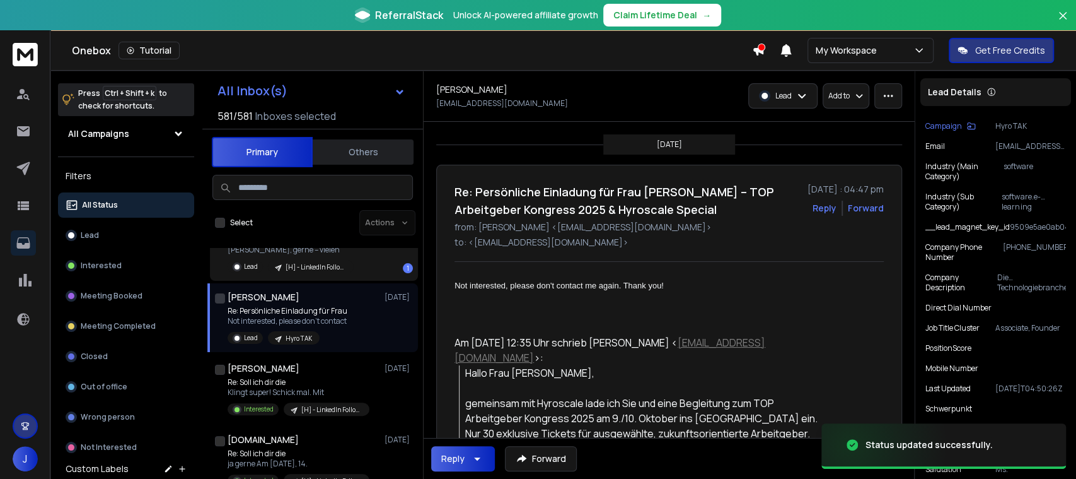
scroll to position [168, 0]
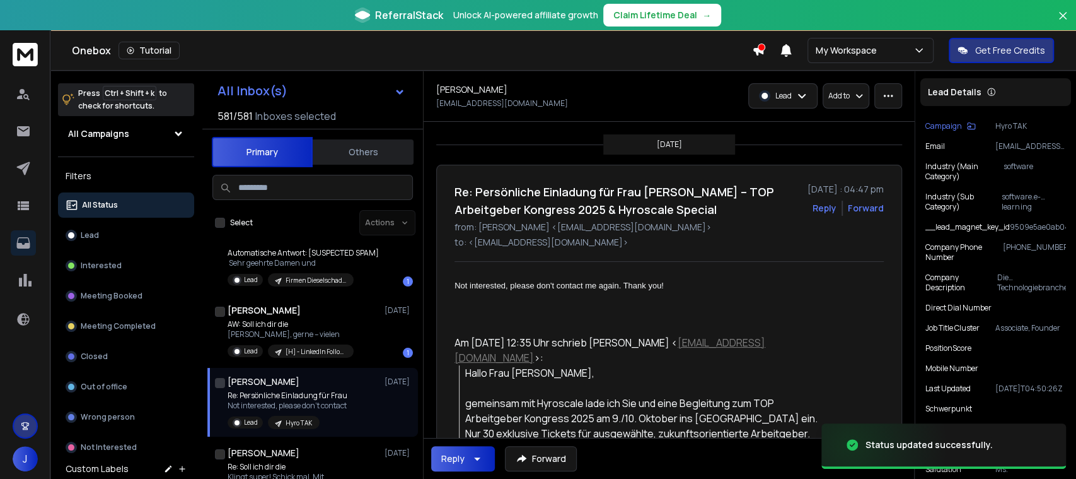
click at [482, 290] on div "Not interested, please don't contact me again. Thank you!" at bounding box center [639, 285] width 368 height 13
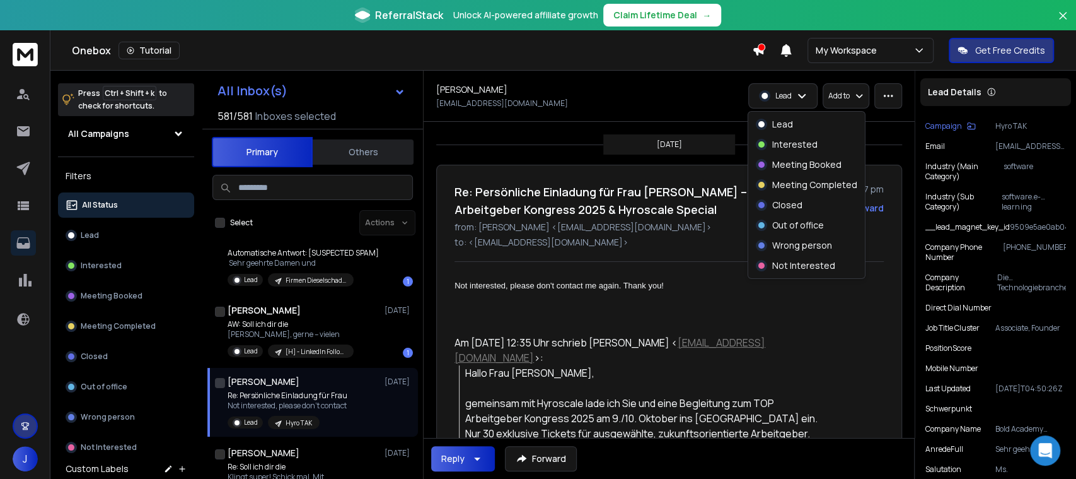
click at [769, 97] on div "Lead" at bounding box center [783, 96] width 68 height 24
click at [760, 267] on span at bounding box center [761, 265] width 11 height 11
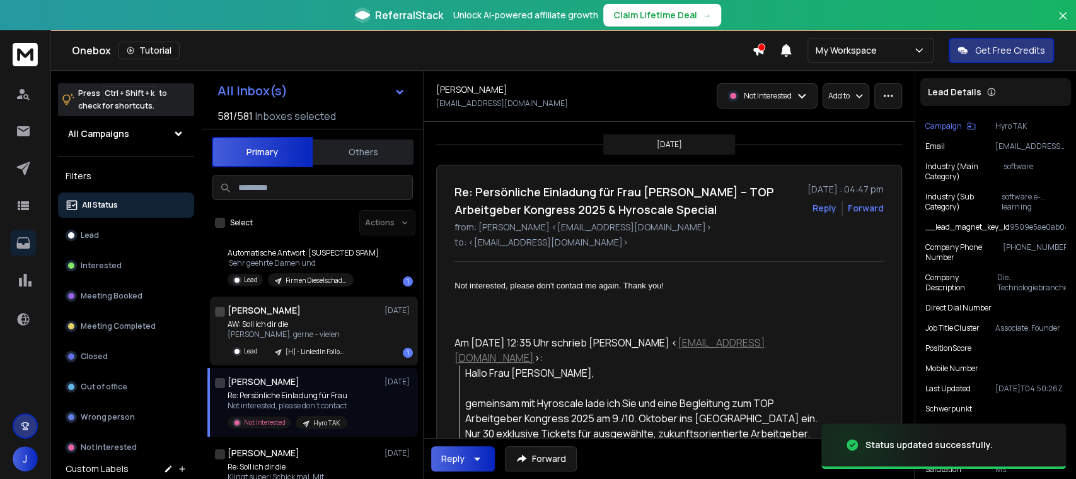
click at [404, 344] on div "AW: Soll ich dir die [PERSON_NAME], gerne – vielen Lead [H] - LinkedIn FollowUp…" at bounding box center [320, 338] width 185 height 38
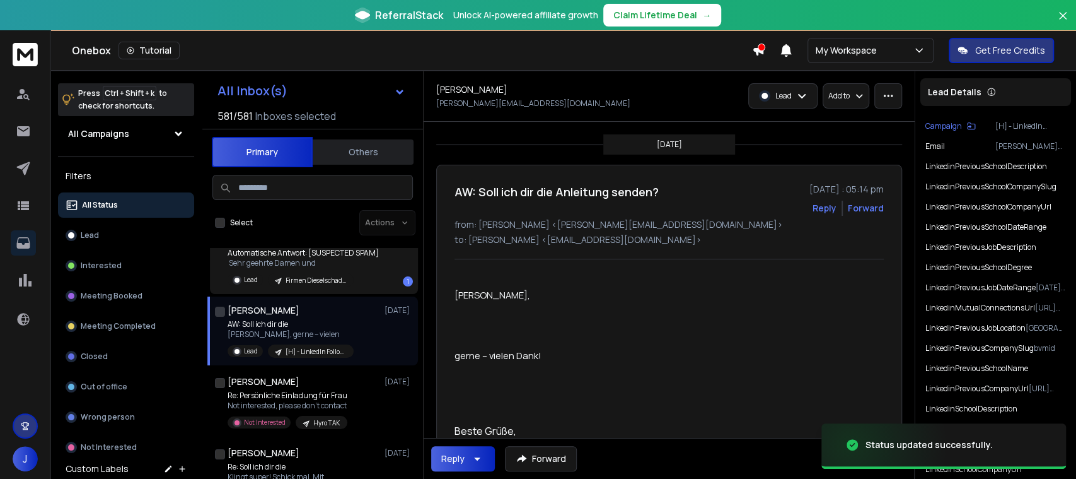
scroll to position [84, 0]
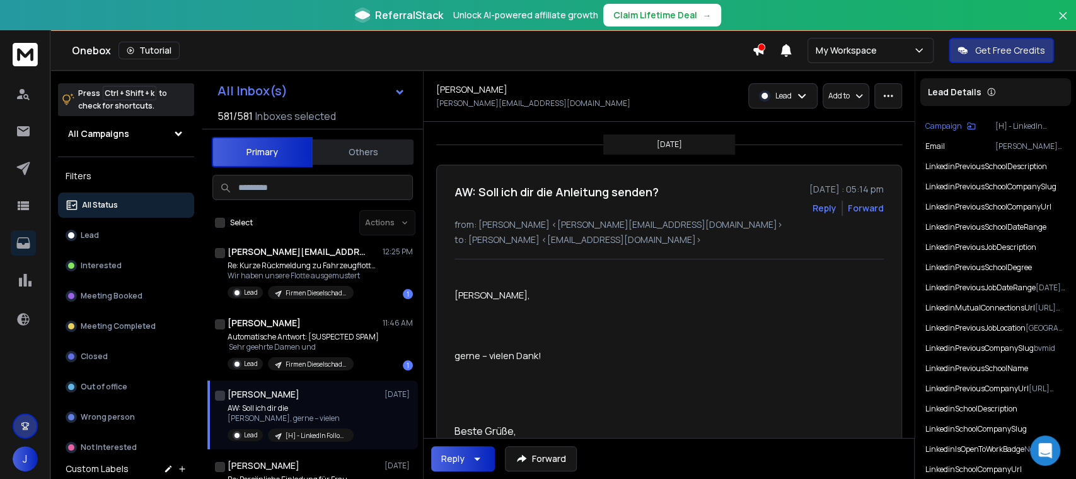
click at [776, 95] on p "Lead" at bounding box center [784, 96] width 16 height 10
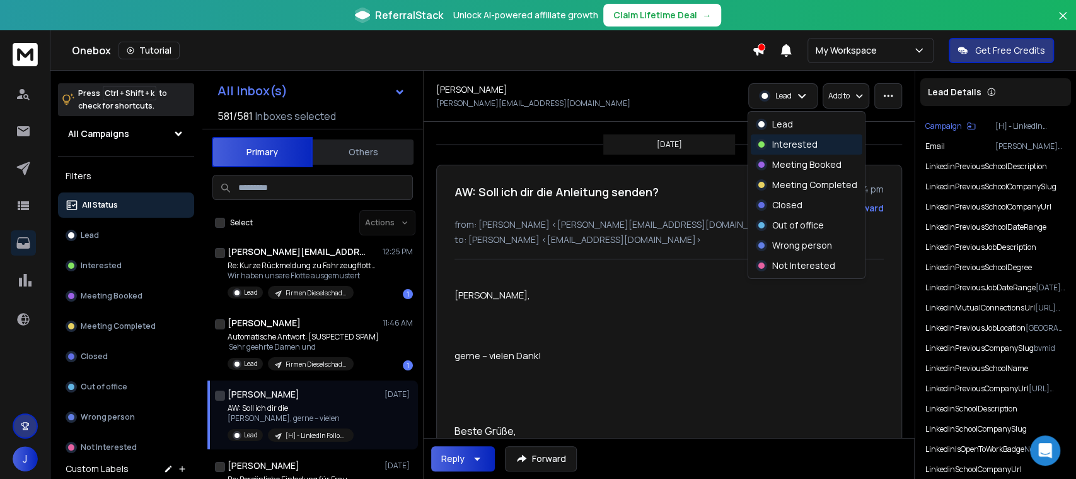
click at [778, 141] on p "Interested" at bounding box center [794, 144] width 45 height 13
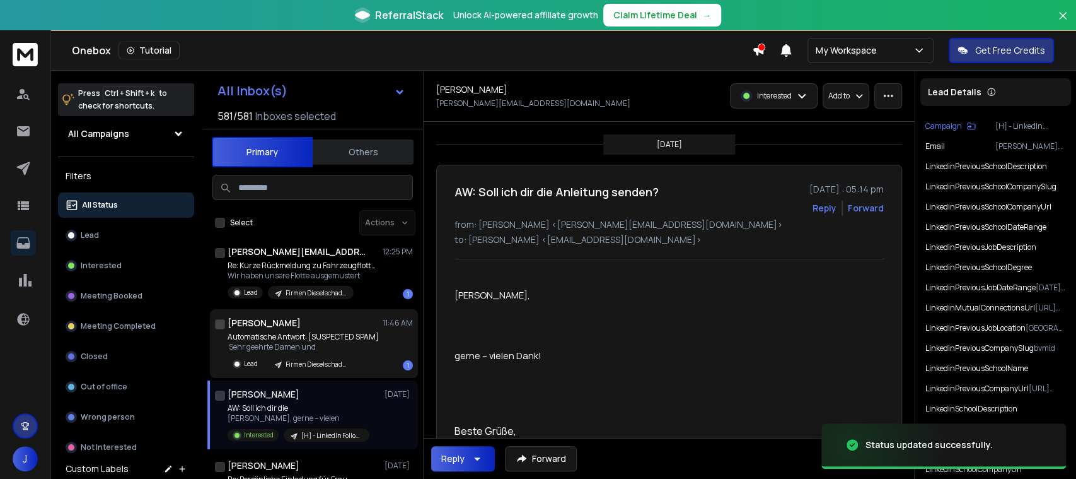
click at [325, 322] on div "[PERSON_NAME] 11:46 AM" at bounding box center [320, 323] width 185 height 13
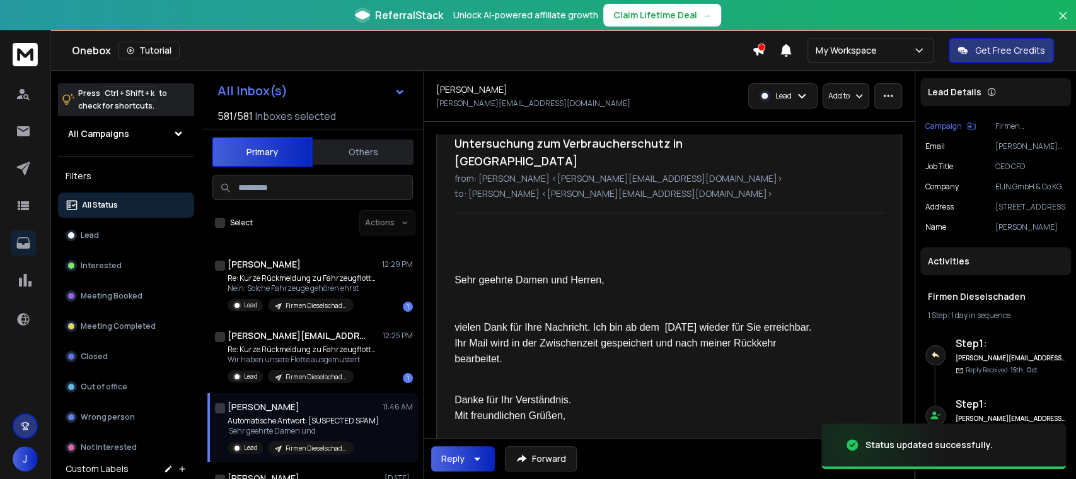
click at [510, 340] on span "Sehr geehrte Damen und Herren, vielen Dank für Ihre Nachricht. Ich bin ab dem […" at bounding box center [635, 319] width 360 height 90
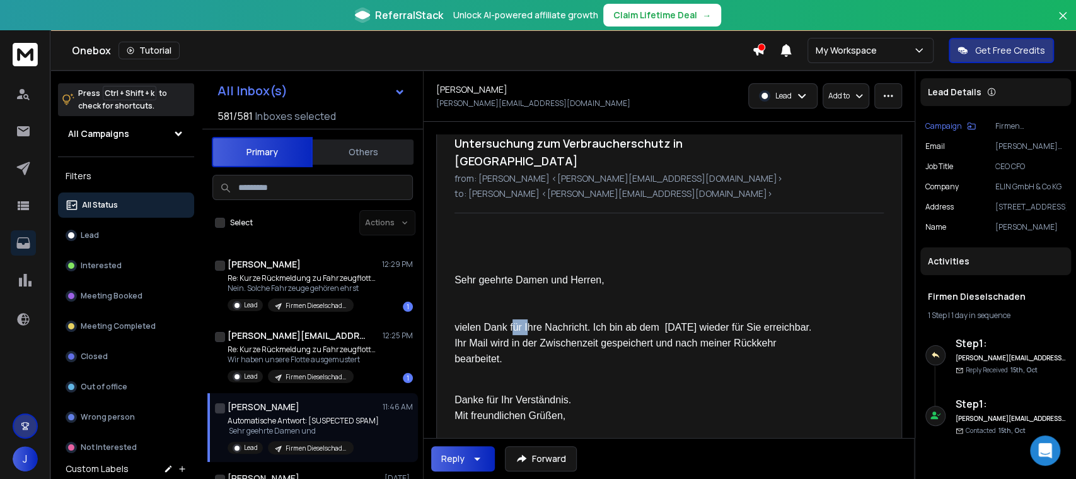
click at [510, 340] on span "Sehr geehrte Damen und Herren, vielen Dank für Ihre Nachricht. Ich bin ab dem […" at bounding box center [635, 319] width 360 height 90
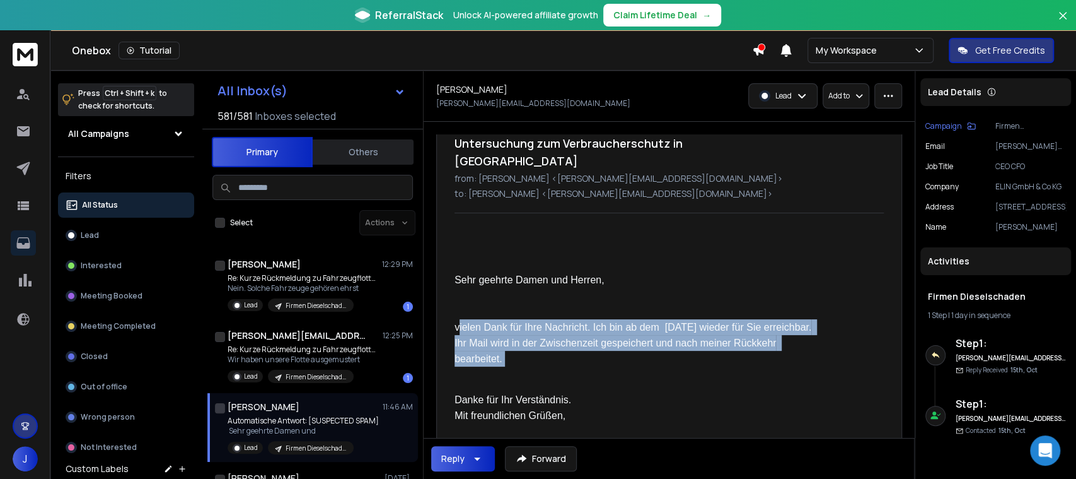
click at [510, 340] on span "Sehr geehrte Damen und Herren, vielen Dank für Ihre Nachricht. Ich bin ab dem […" at bounding box center [635, 319] width 360 height 90
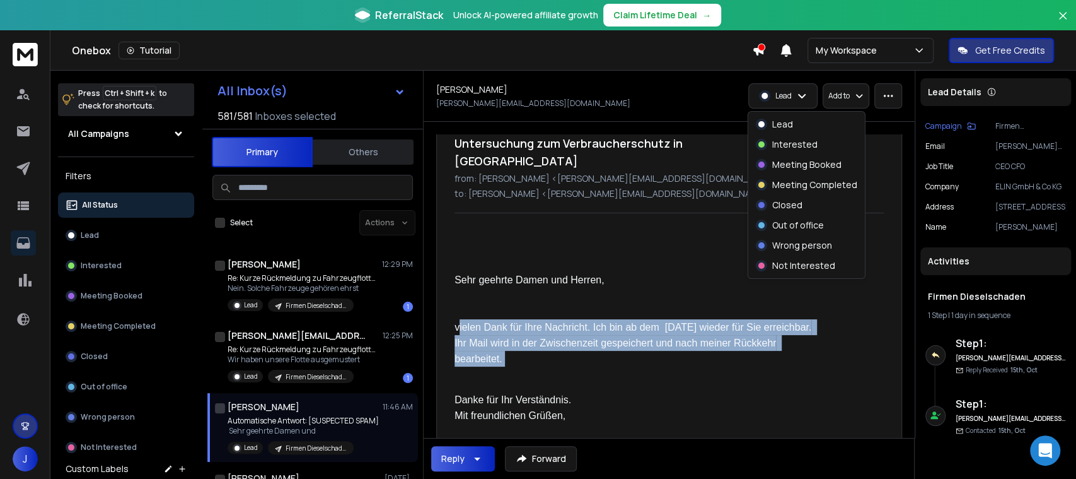
click at [777, 83] on div "Lead" at bounding box center [782, 95] width 69 height 25
click at [787, 219] on p "Out of office" at bounding box center [798, 225] width 52 height 13
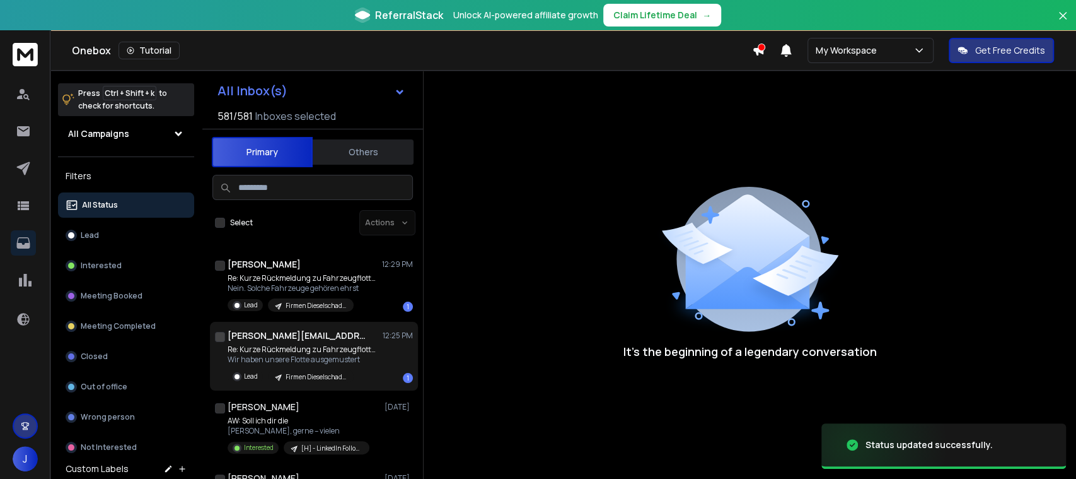
scroll to position [0, 0]
click at [336, 352] on p "Re: Kurze Rückmeldung zu Fahrzeugflotten" at bounding box center [303, 349] width 151 height 10
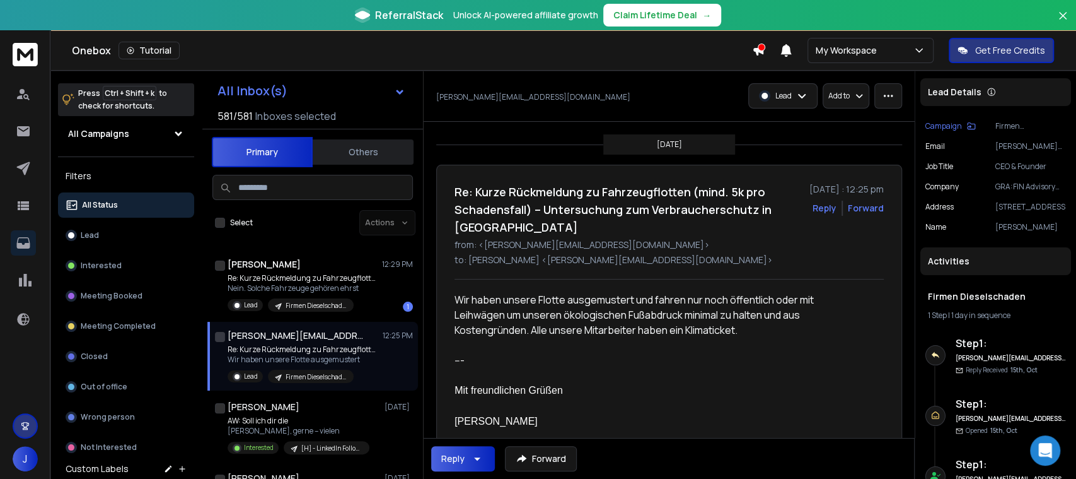
click at [503, 330] on p "Wir haben unsere Flotte ausgemustert und fahren nur noch öffentlich oder mit Le…" at bounding box center [639, 314] width 368 height 45
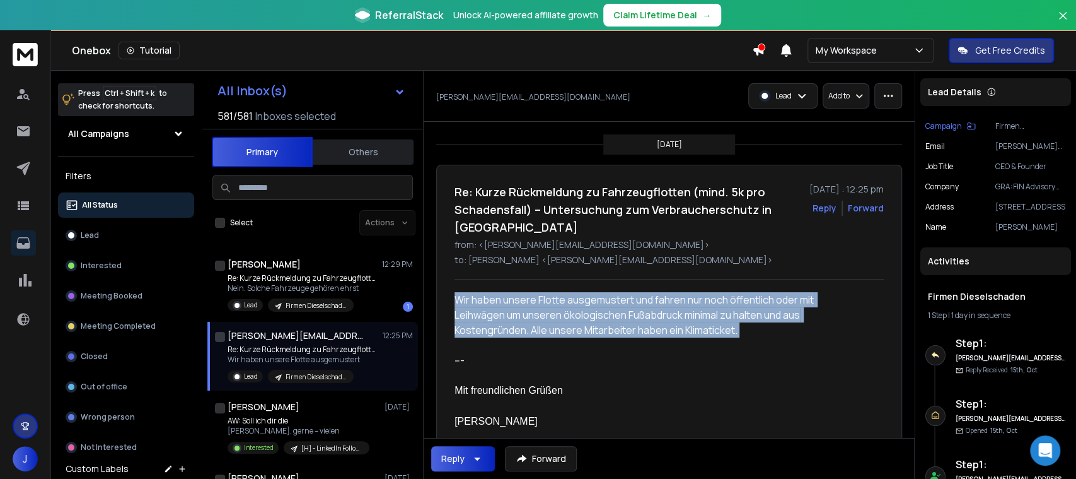
click at [503, 330] on p "Wir haben unsere Flotte ausgemustert und fahren nur noch öffentlich oder mit Le…" at bounding box center [639, 314] width 368 height 45
copy p "Wir haben unsere Flotte ausgemustert und fahren nur noch öffentlich oder mit Le…"
drag, startPoint x: 614, startPoint y: 323, endPoint x: 655, endPoint y: 281, distance: 58.4
click at [615, 323] on p "Wir haben unsere Flotte ausgemustert und fahren nur noch öffentlich oder mit Le…" at bounding box center [639, 314] width 368 height 45
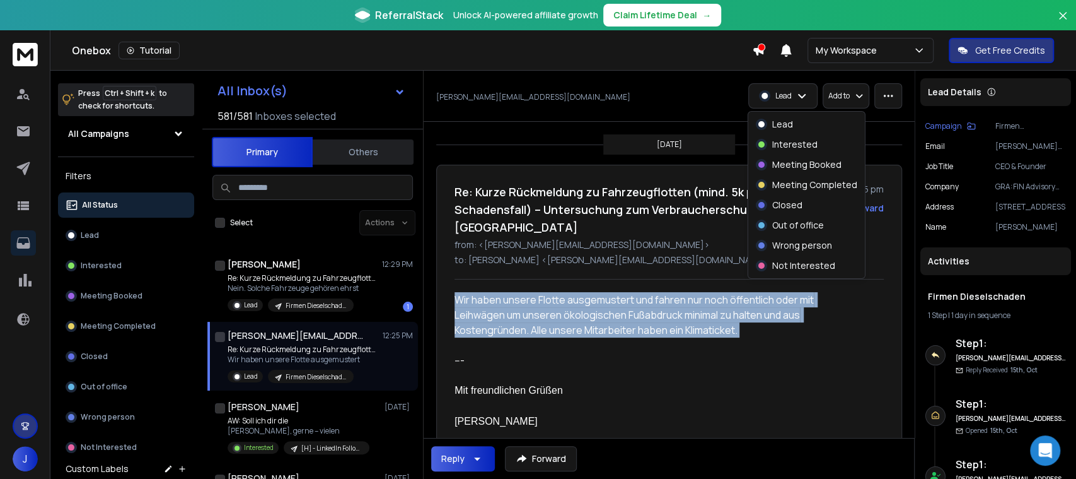
click at [772, 105] on div "Lead" at bounding box center [783, 96] width 68 height 24
click at [801, 269] on p "Not Interested" at bounding box center [803, 265] width 63 height 13
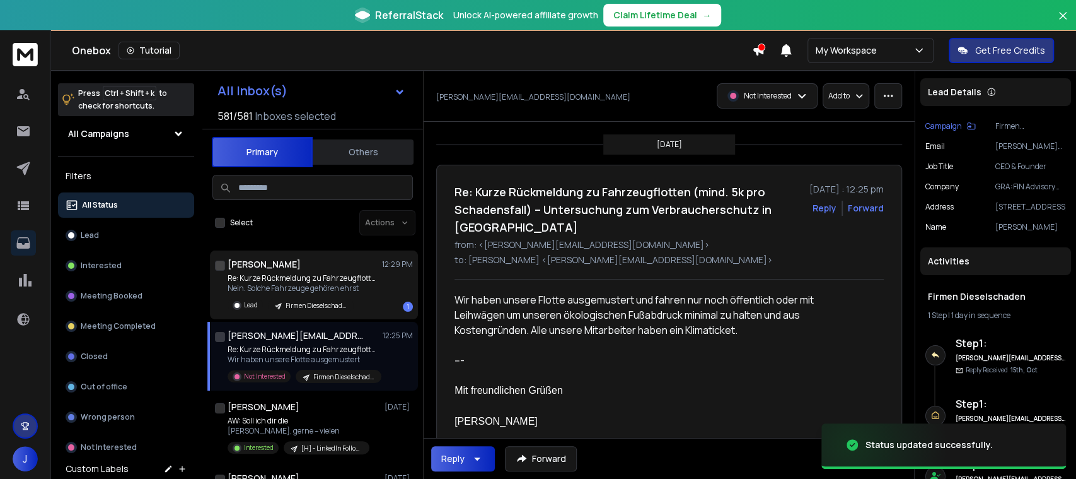
click at [358, 286] on p "Nein. Solche Fahrzeuge gehören ehrst" at bounding box center [303, 288] width 151 height 10
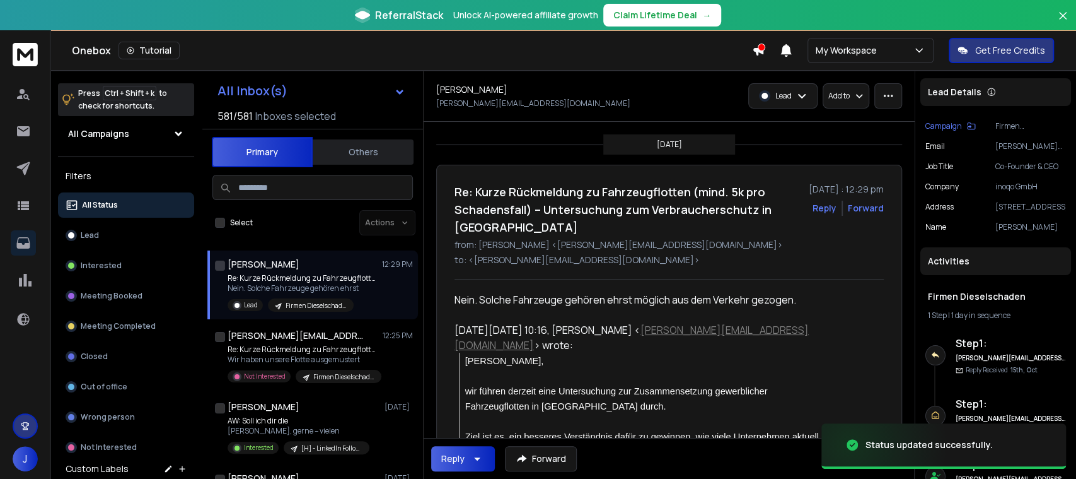
click at [791, 88] on div "Lead" at bounding box center [783, 96] width 68 height 24
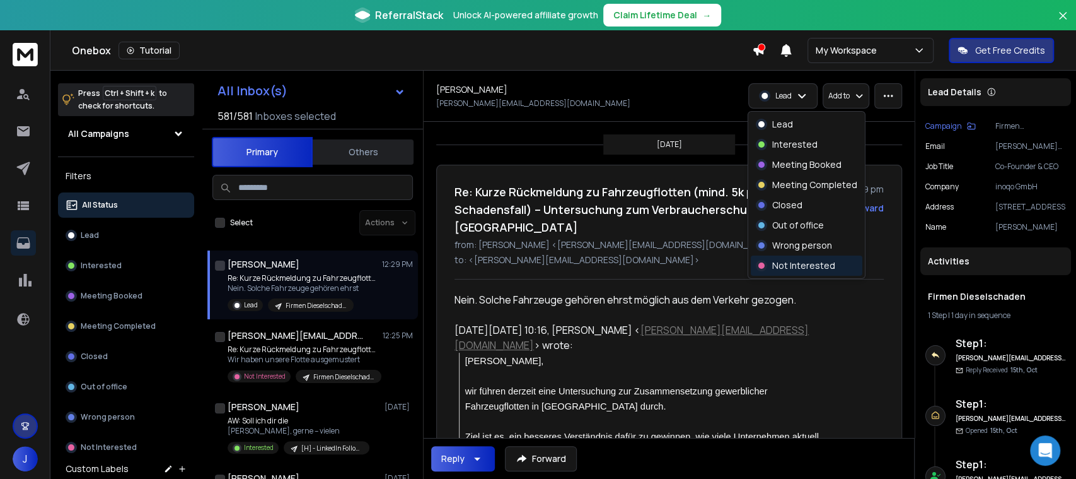
click at [802, 257] on div "Not Interested" at bounding box center [807, 265] width 112 height 20
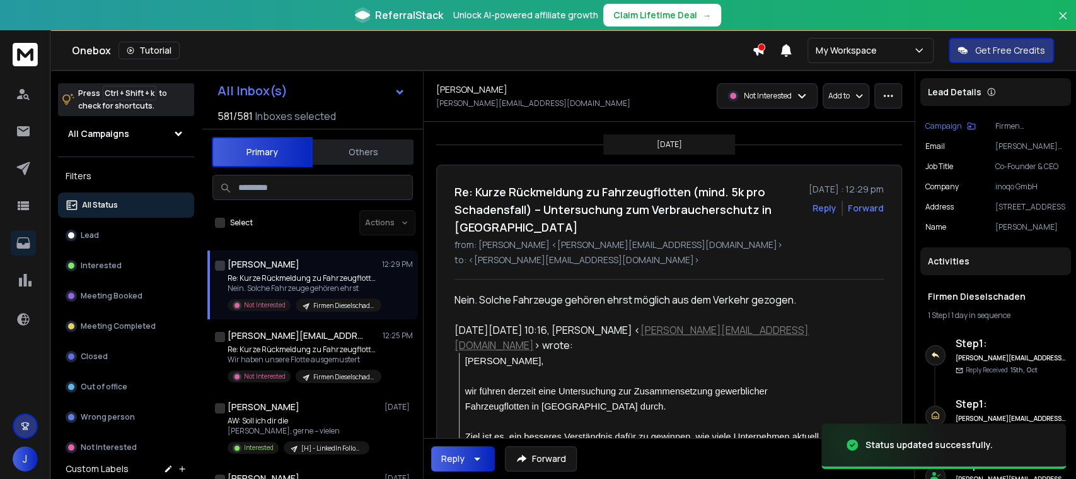
click at [128, 218] on div "All Status Lead Interested Meeting Booked Meeting Completed Closed Out of offic…" at bounding box center [126, 325] width 136 height 267
click at [127, 223] on button "Lead" at bounding box center [126, 235] width 136 height 25
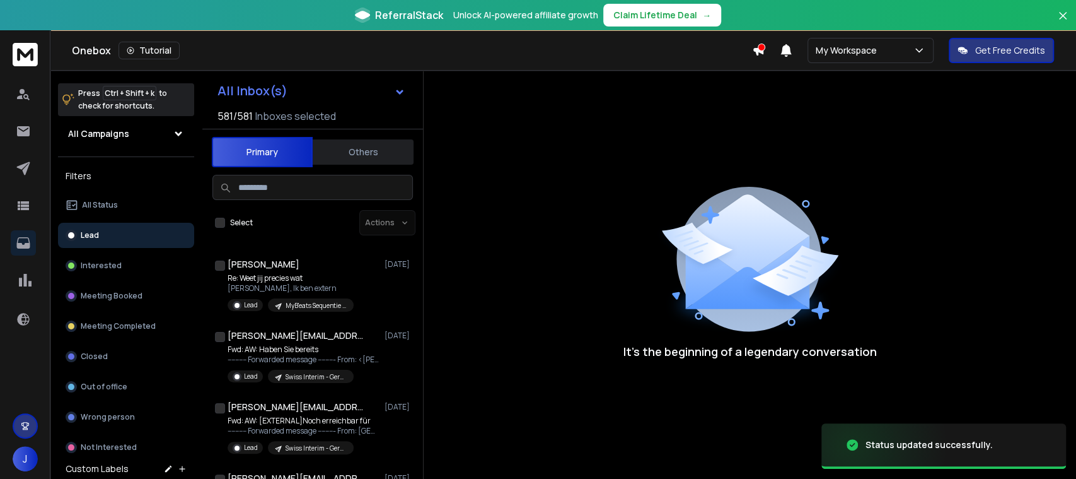
click at [127, 206] on button "All Status" at bounding box center [126, 204] width 136 height 25
